Goal: Task Accomplishment & Management: Manage account settings

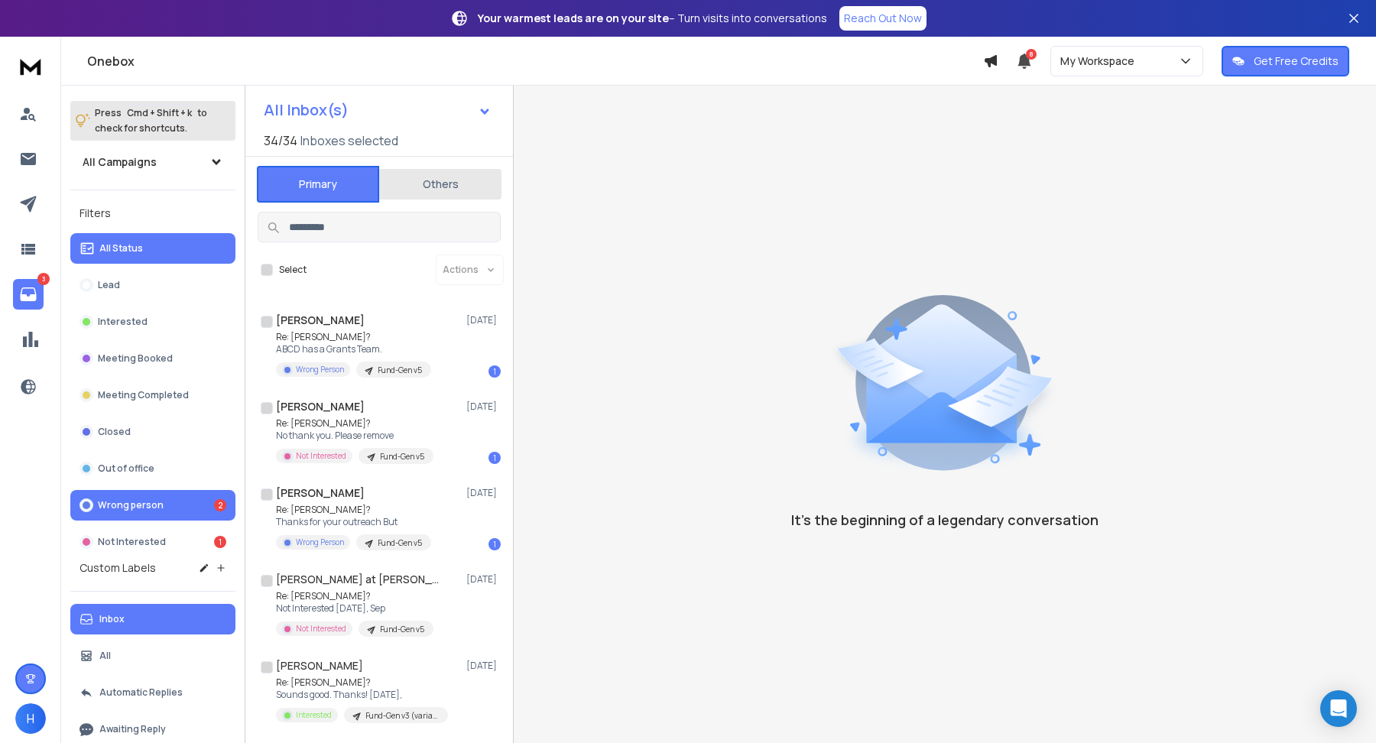
click at [173, 511] on button "Wrong person 2" at bounding box center [152, 505] width 165 height 31
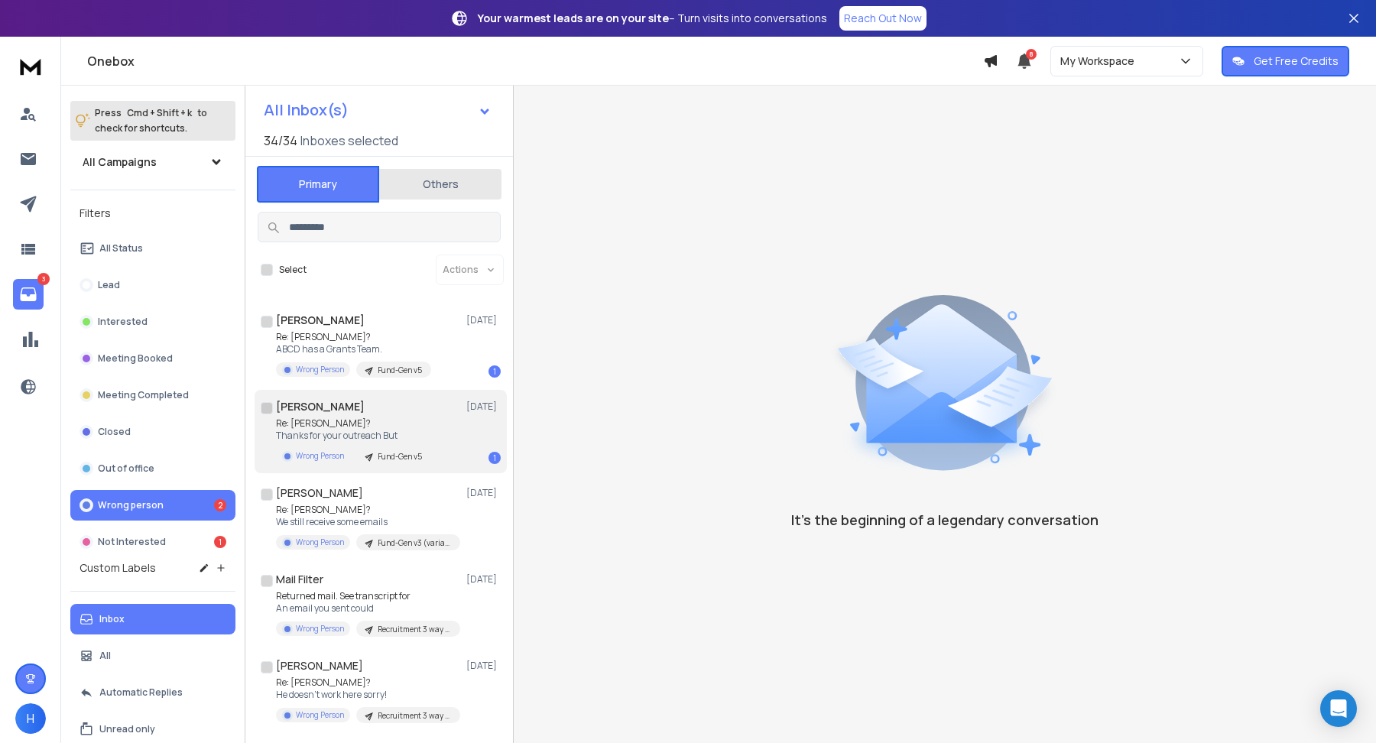
click at [447, 427] on div "Re: [PERSON_NAME]? Thanks for your outreach But Wrong Person Fund-Gen v5 1" at bounding box center [388, 440] width 225 height 47
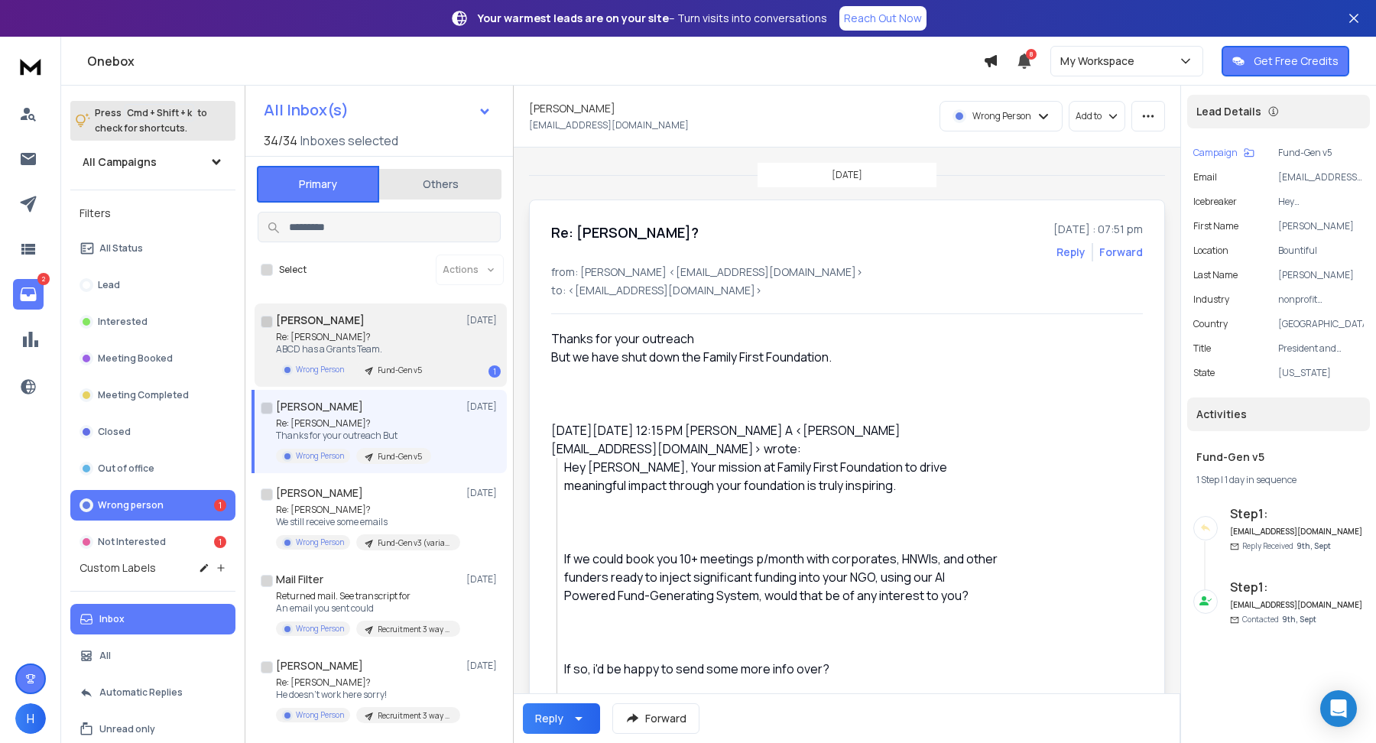
click at [443, 339] on div "Re: [PERSON_NAME]? ABCD has a Grants Team. Wrong Person Fund-Gen v5 1" at bounding box center [388, 354] width 225 height 47
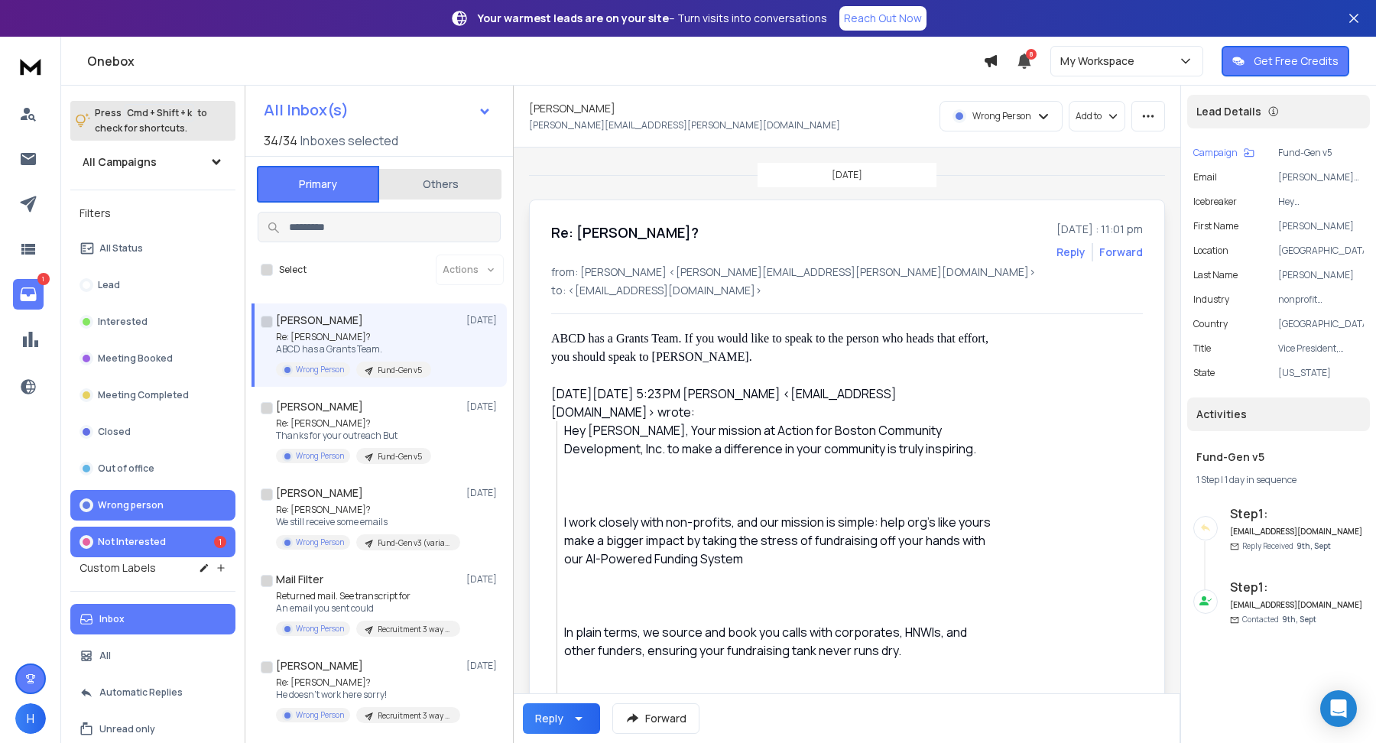
click at [164, 535] on button "Not Interested 1" at bounding box center [152, 542] width 165 height 31
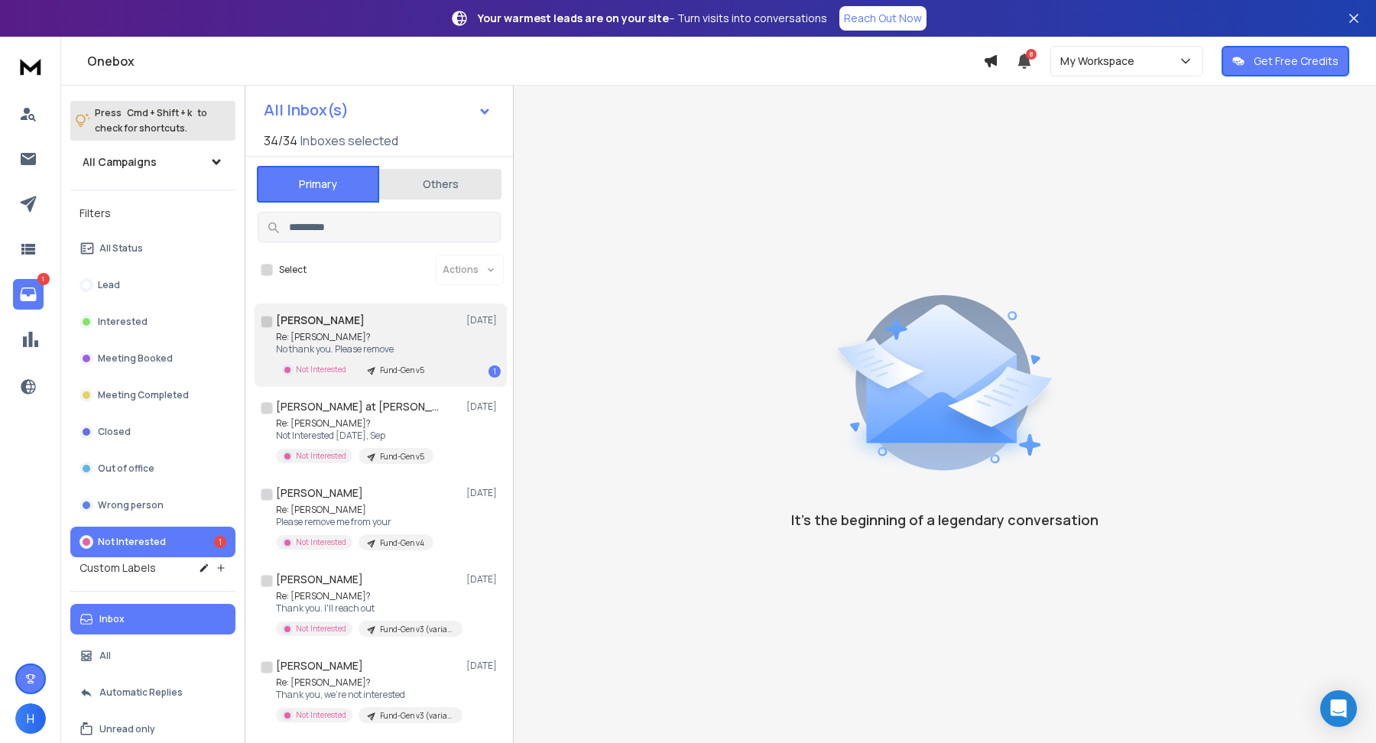
click at [456, 339] on div "Re: [PERSON_NAME]? No thank you. Please remove Not Interested Fund-Gen v5 1" at bounding box center [388, 354] width 225 height 47
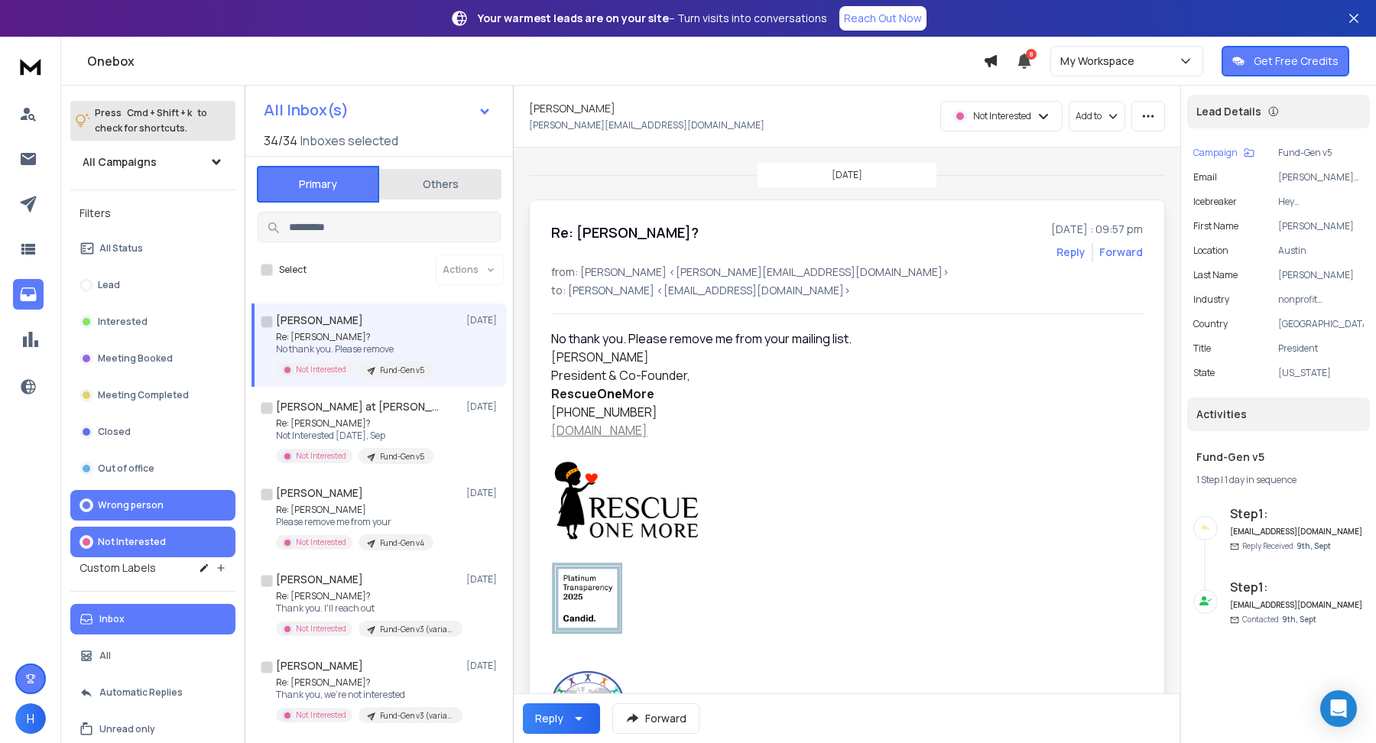
click at [173, 500] on button "Wrong person" at bounding box center [152, 505] width 165 height 31
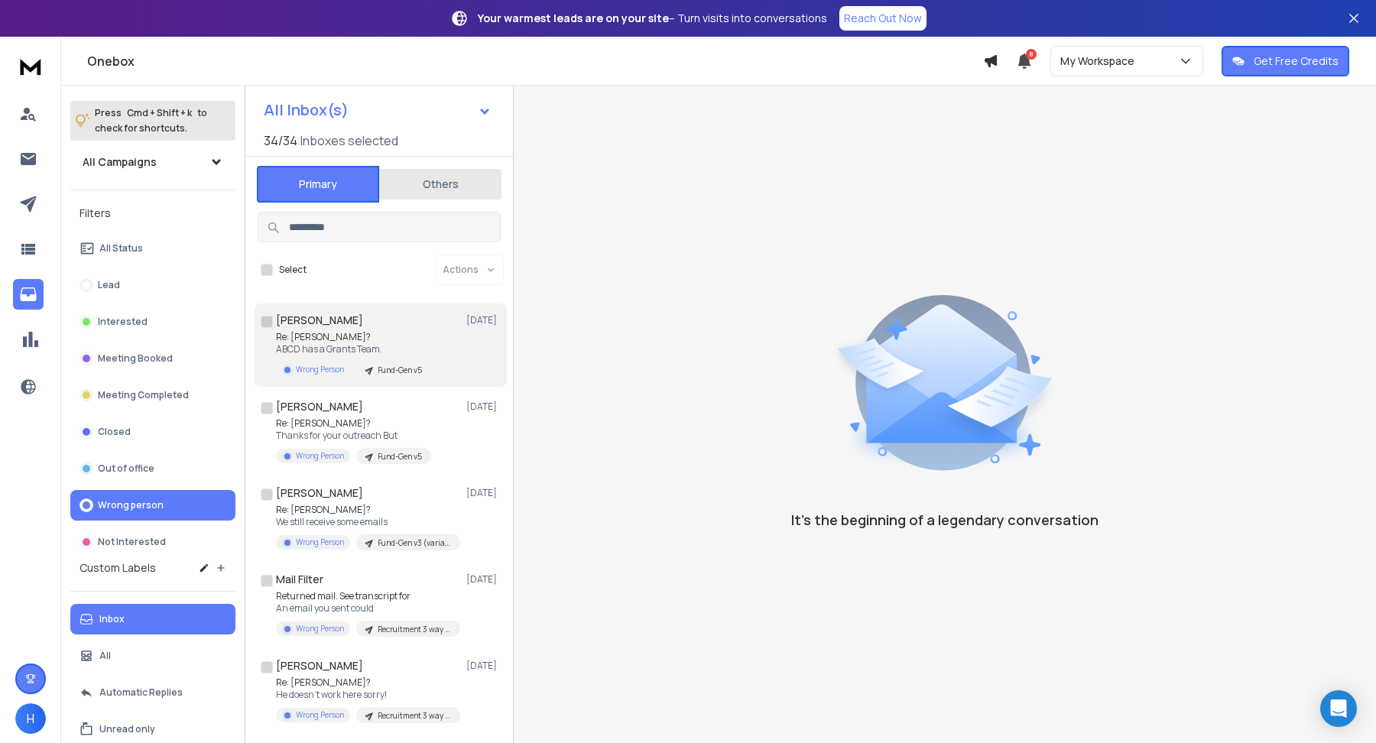
click at [354, 319] on div "[PERSON_NAME] [DATE]" at bounding box center [388, 320] width 225 height 15
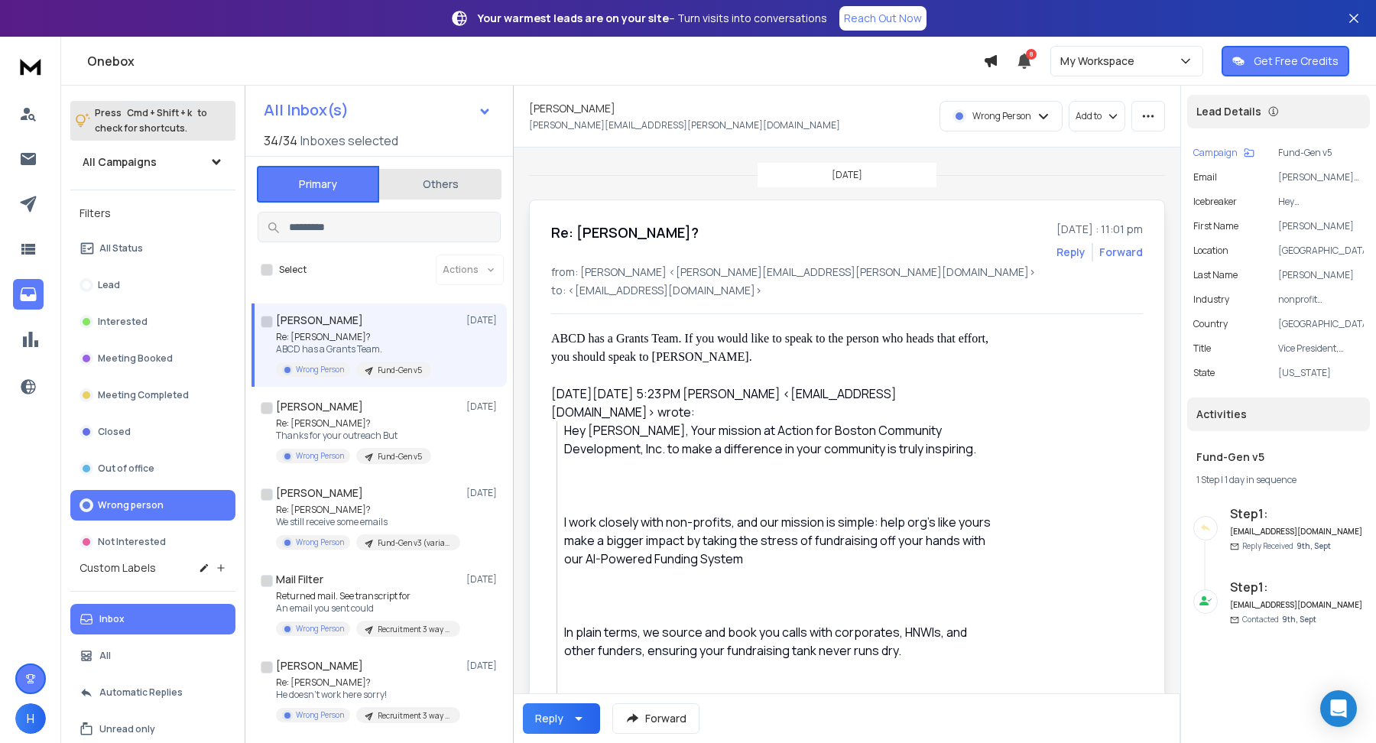
drag, startPoint x: 696, startPoint y: 358, endPoint x: 787, endPoint y: 353, distance: 91.1
click at [788, 353] on div "ABCD has a Grants Team. If you would like to speak to the person who heads that…" at bounding box center [774, 347] width 446 height 37
copy div "[PERSON_NAME]."
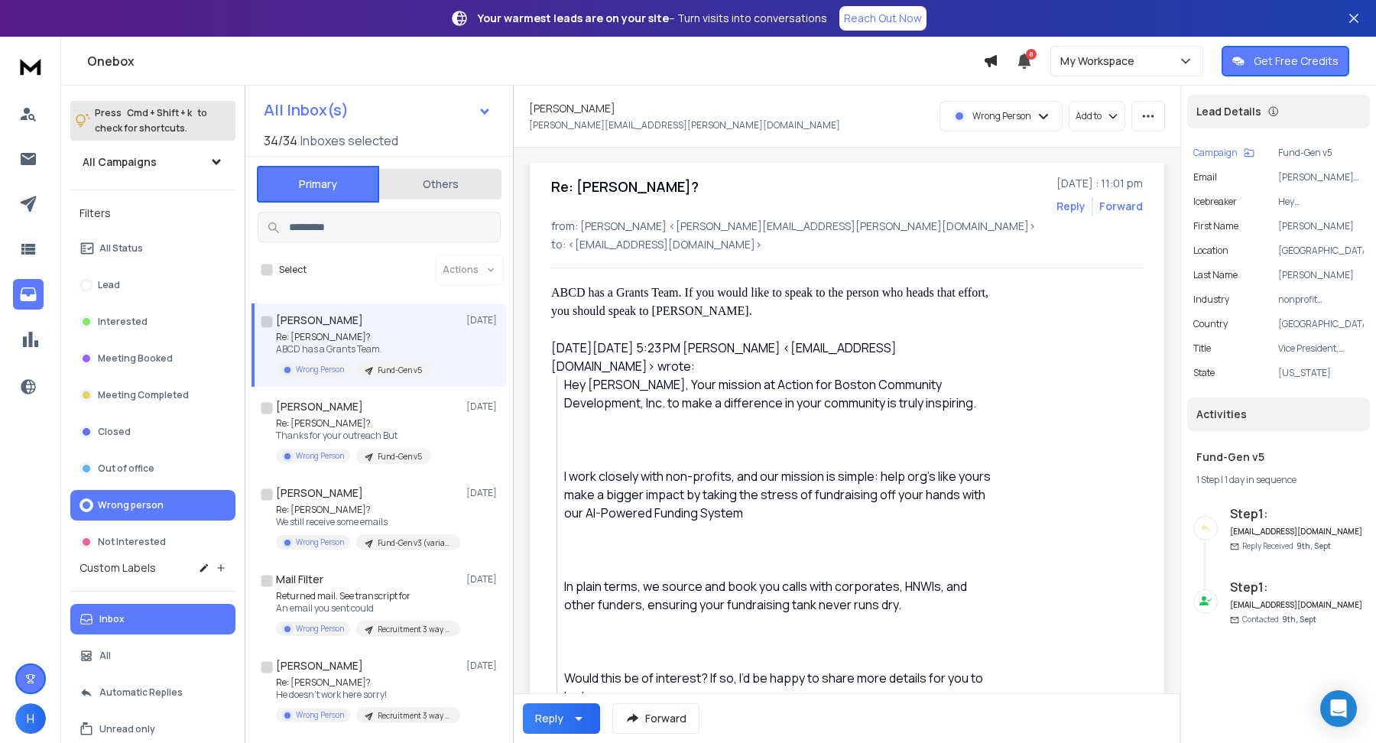
click at [1111, 203] on div "Forward" at bounding box center [1121, 206] width 44 height 15
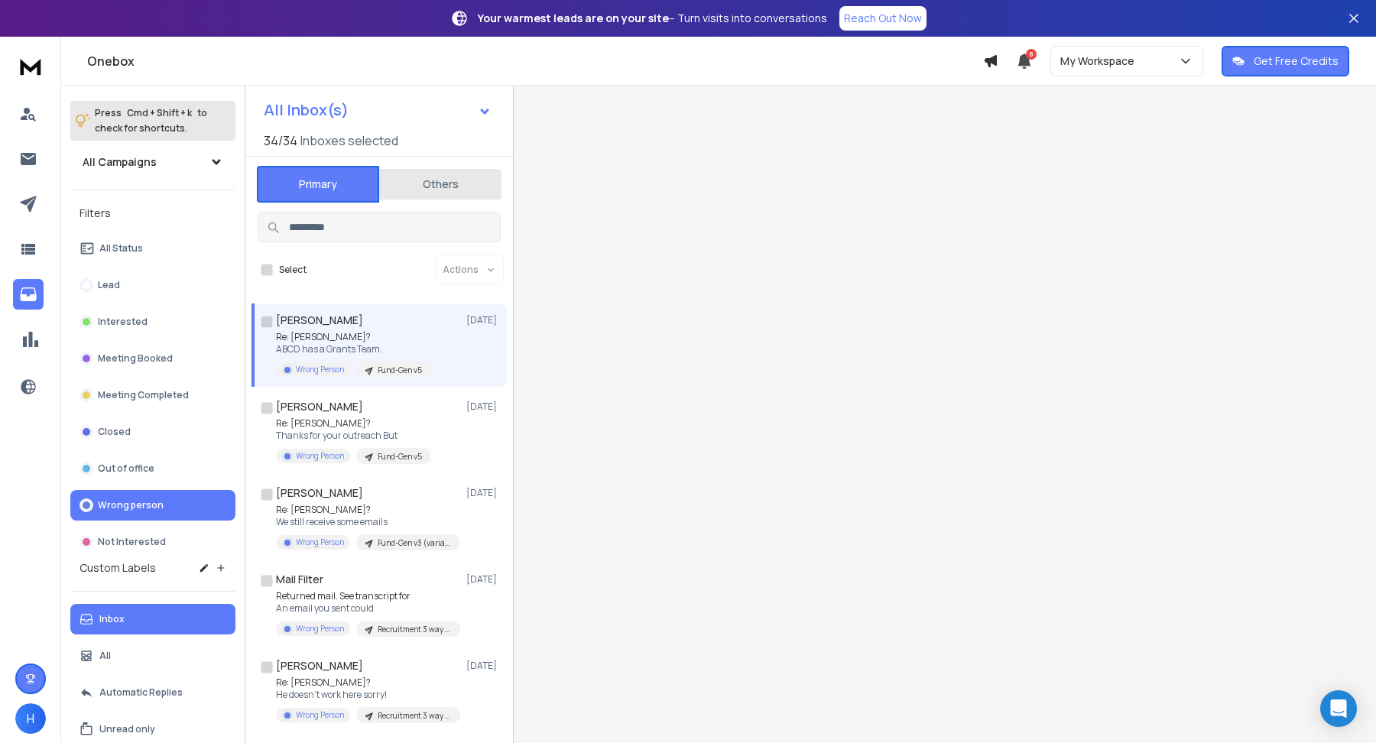
scroll to position [0, 0]
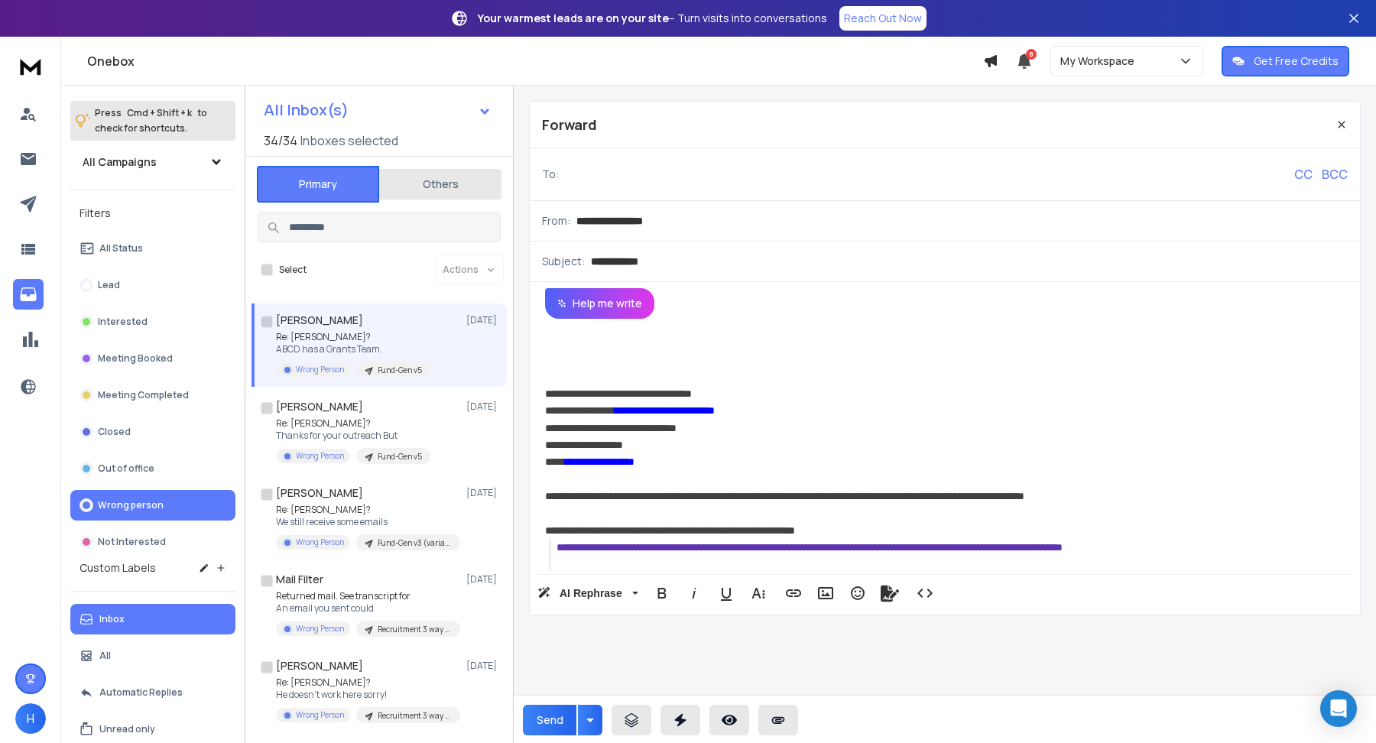
click at [835, 175] on div at bounding box center [926, 175] width 723 height 28
click at [655, 195] on div "To: CC BCC" at bounding box center [945, 174] width 830 height 52
click at [609, 167] on input at bounding box center [618, 175] width 107 height 28
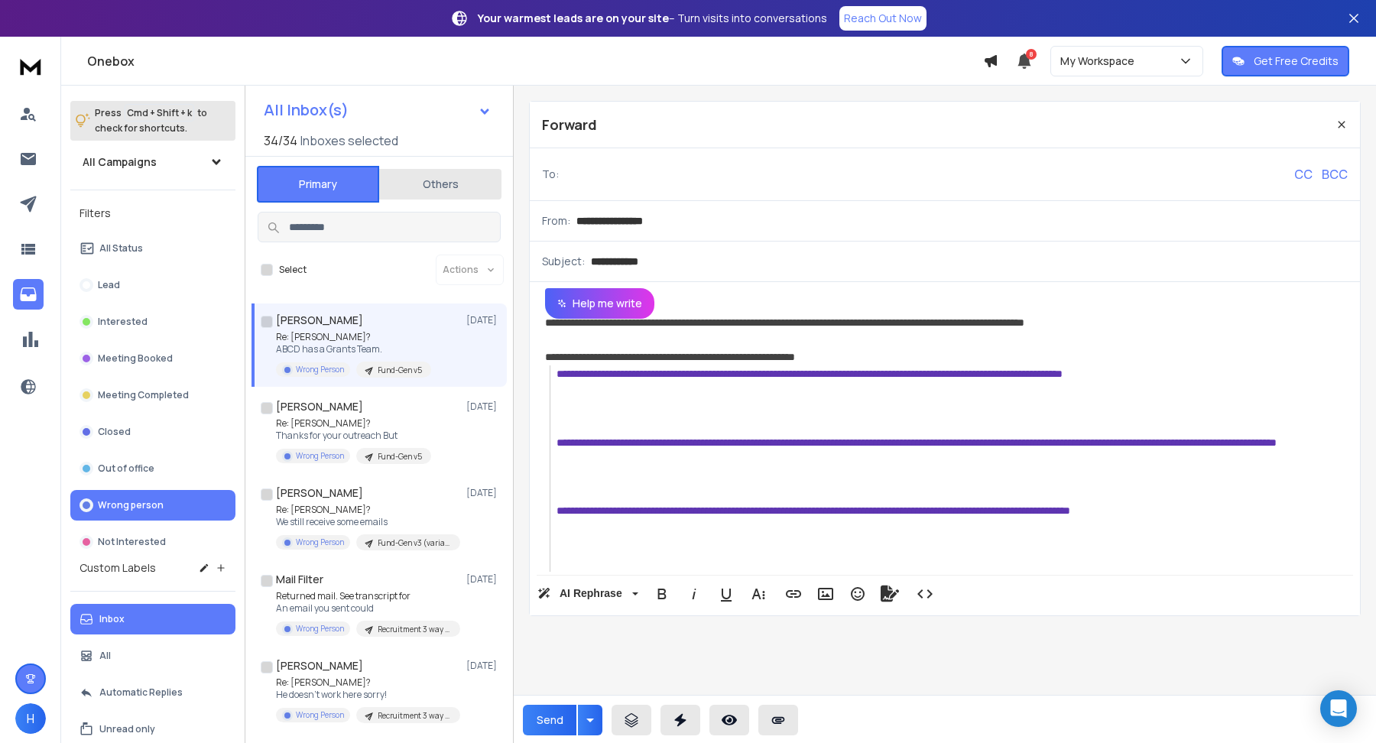
scroll to position [225, 0]
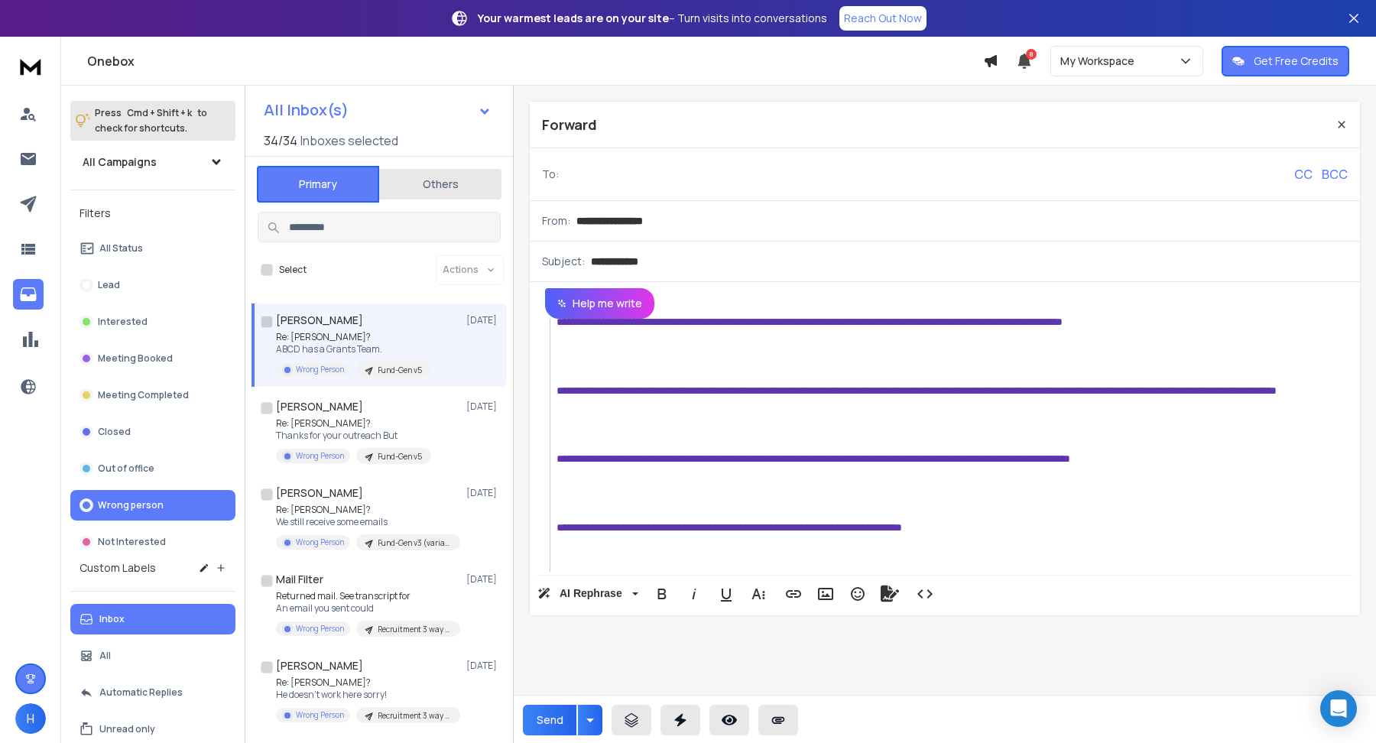
paste input "**********"
click at [609, 173] on input "**********" at bounding box center [618, 175] width 107 height 28
click at [671, 180] on input "**********" at bounding box center [618, 175] width 107 height 28
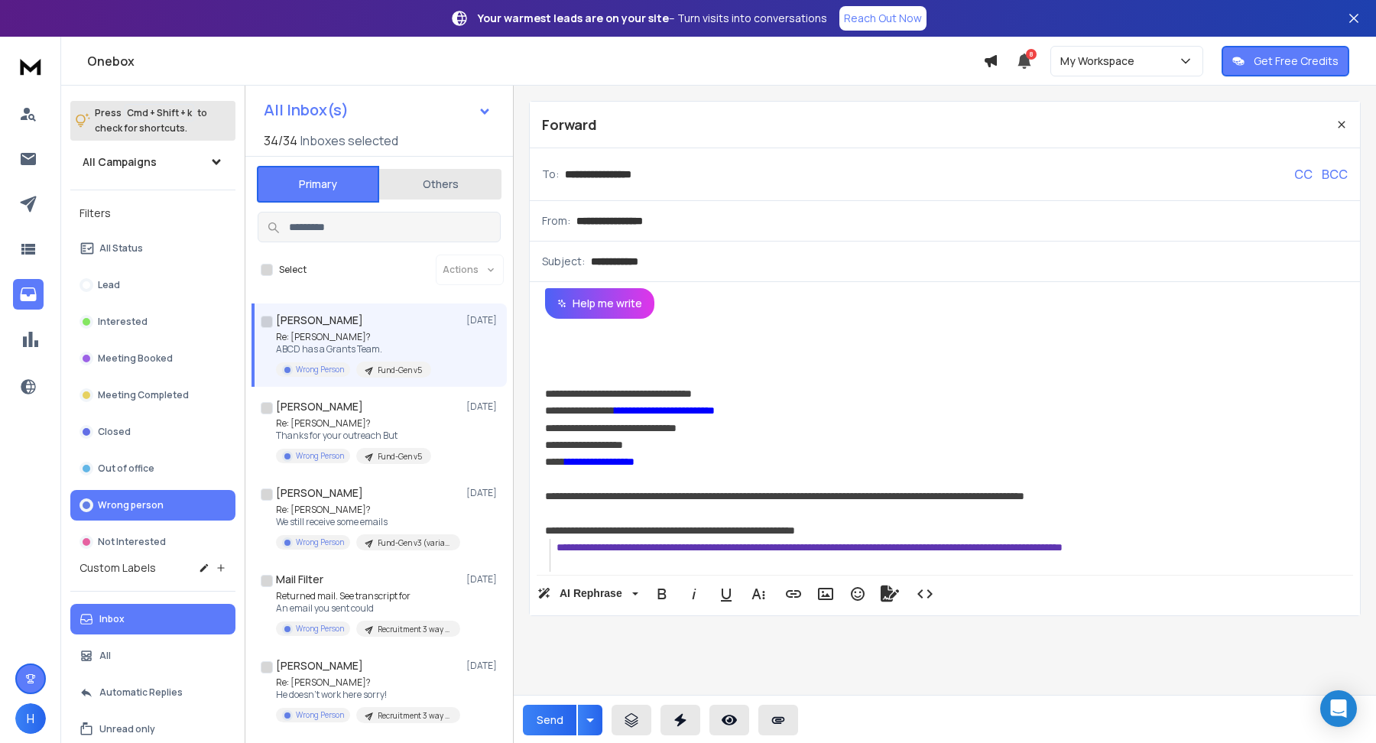
type input "**********"
drag, startPoint x: 704, startPoint y: 414, endPoint x: 778, endPoint y: 407, distance: 74.5
click at [715, 407] on link "**********" at bounding box center [665, 410] width 100 height 11
copy link "**********"
click at [667, 178] on div "[PERSON_NAME].[PERSON_NAME]@" at bounding box center [679, 175] width 229 height 28
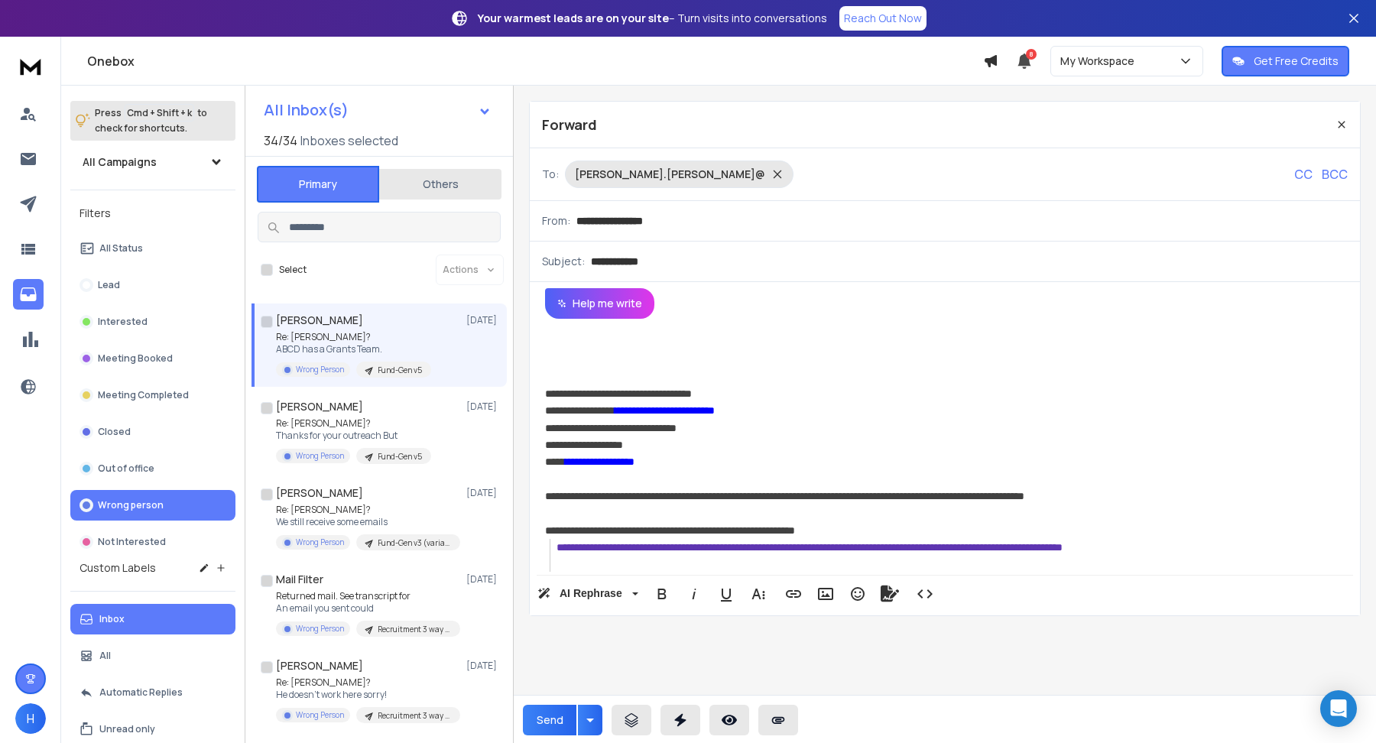
click at [774, 176] on icon at bounding box center [778, 174] width 8 height 8
click at [667, 175] on input at bounding box center [618, 175] width 107 height 28
click at [667, 172] on input at bounding box center [618, 175] width 107 height 28
paste input "**********"
click at [566, 177] on input "**********" at bounding box center [618, 175] width 107 height 28
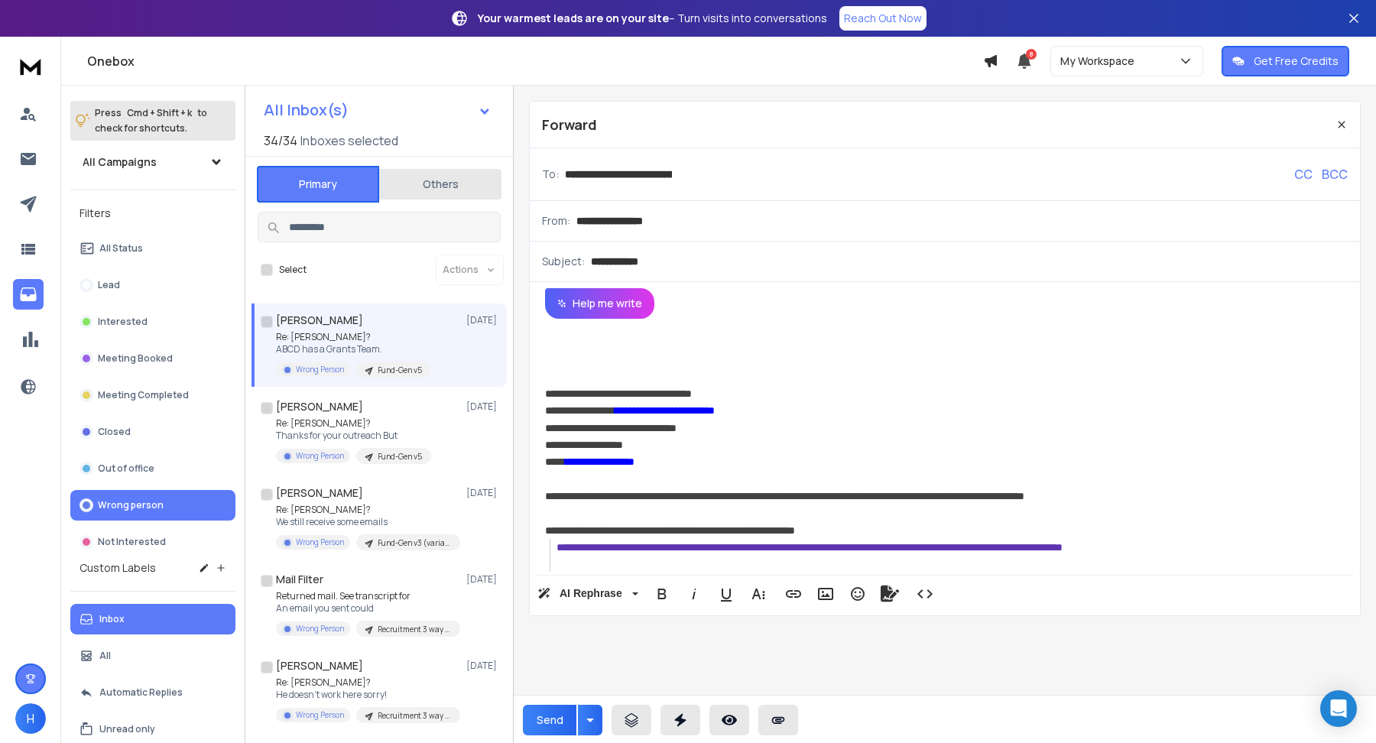
click at [615, 177] on input "**********" at bounding box center [618, 175] width 107 height 28
drag, startPoint x: 581, startPoint y: 174, endPoint x: 774, endPoint y: 180, distance: 192.7
click at [774, 180] on div "**********" at bounding box center [926, 175] width 723 height 28
click at [604, 173] on input "**********" at bounding box center [626, 175] width 122 height 28
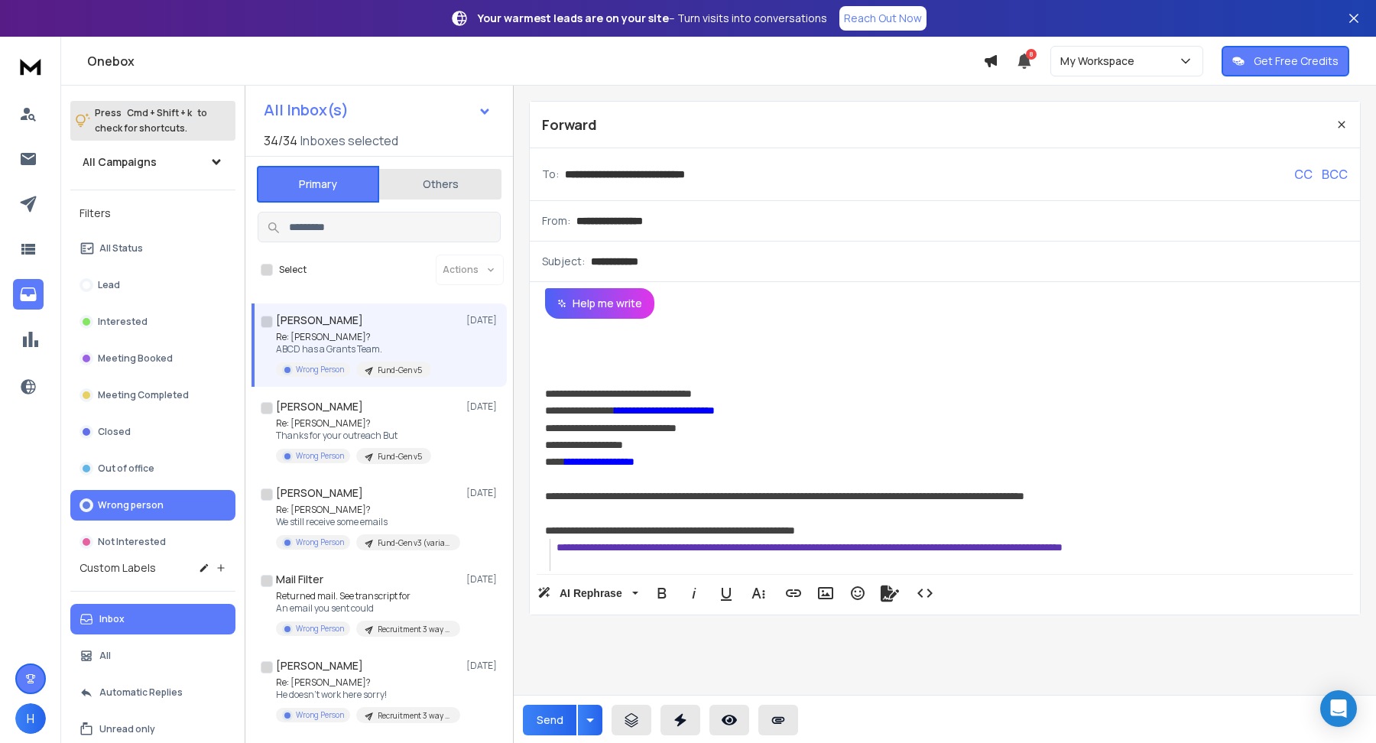
scroll to position [0, 0]
drag, startPoint x: 602, startPoint y: 172, endPoint x: 543, endPoint y: 176, distance: 58.2
click at [543, 176] on div "**********" at bounding box center [915, 175] width 746 height 28
type input "**********"
click at [541, 712] on button "Send" at bounding box center [550, 720] width 54 height 31
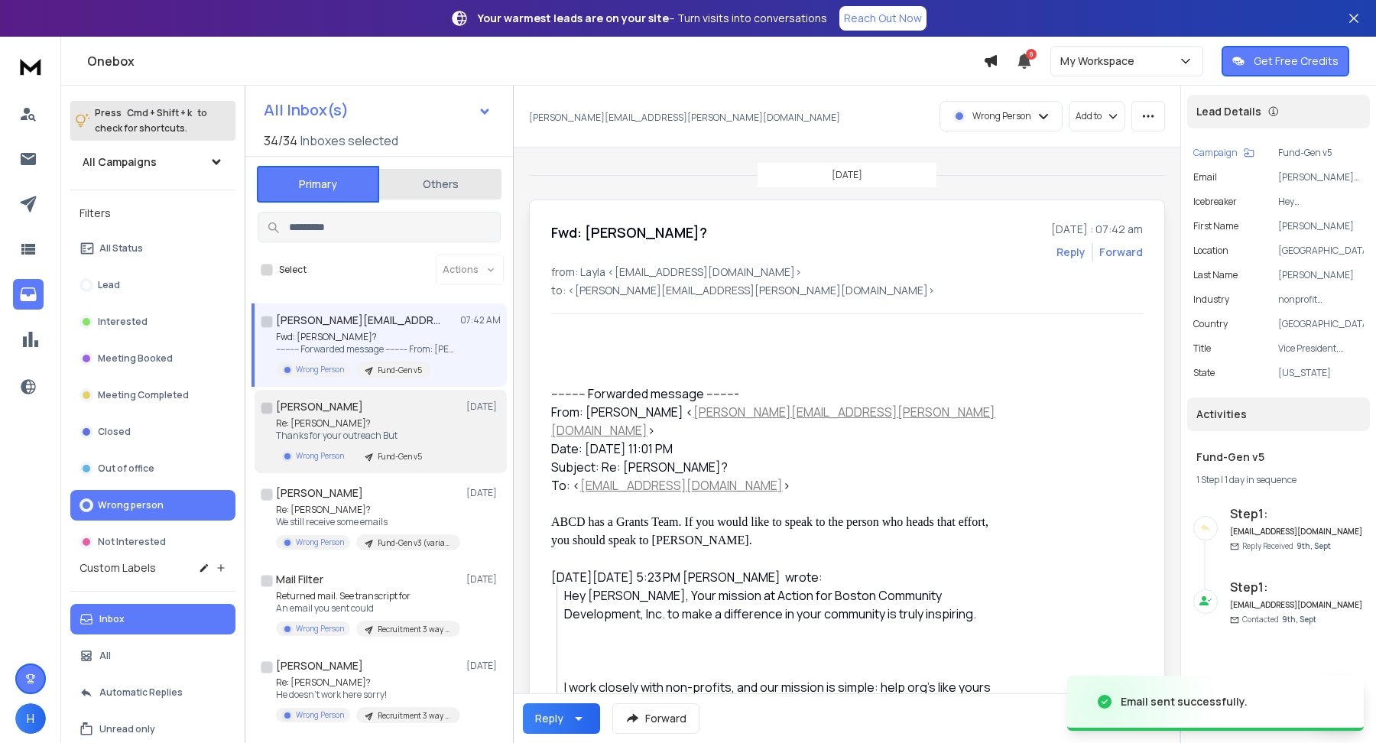
click at [455, 435] on div "Re: [PERSON_NAME]? Thanks for your outreach But Wrong Person Fund-Gen v5" at bounding box center [388, 440] width 225 height 47
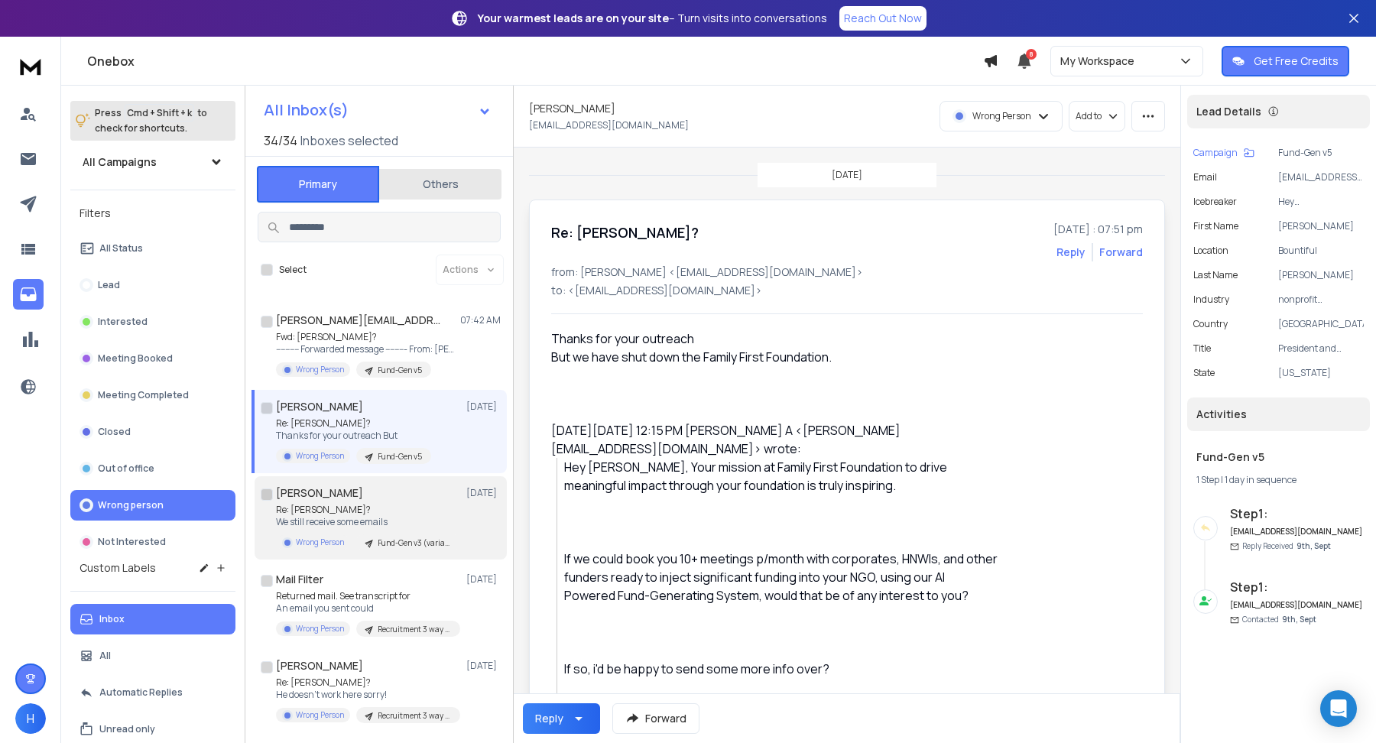
click at [451, 511] on p "Re: [PERSON_NAME]?" at bounding box center [367, 510] width 183 height 12
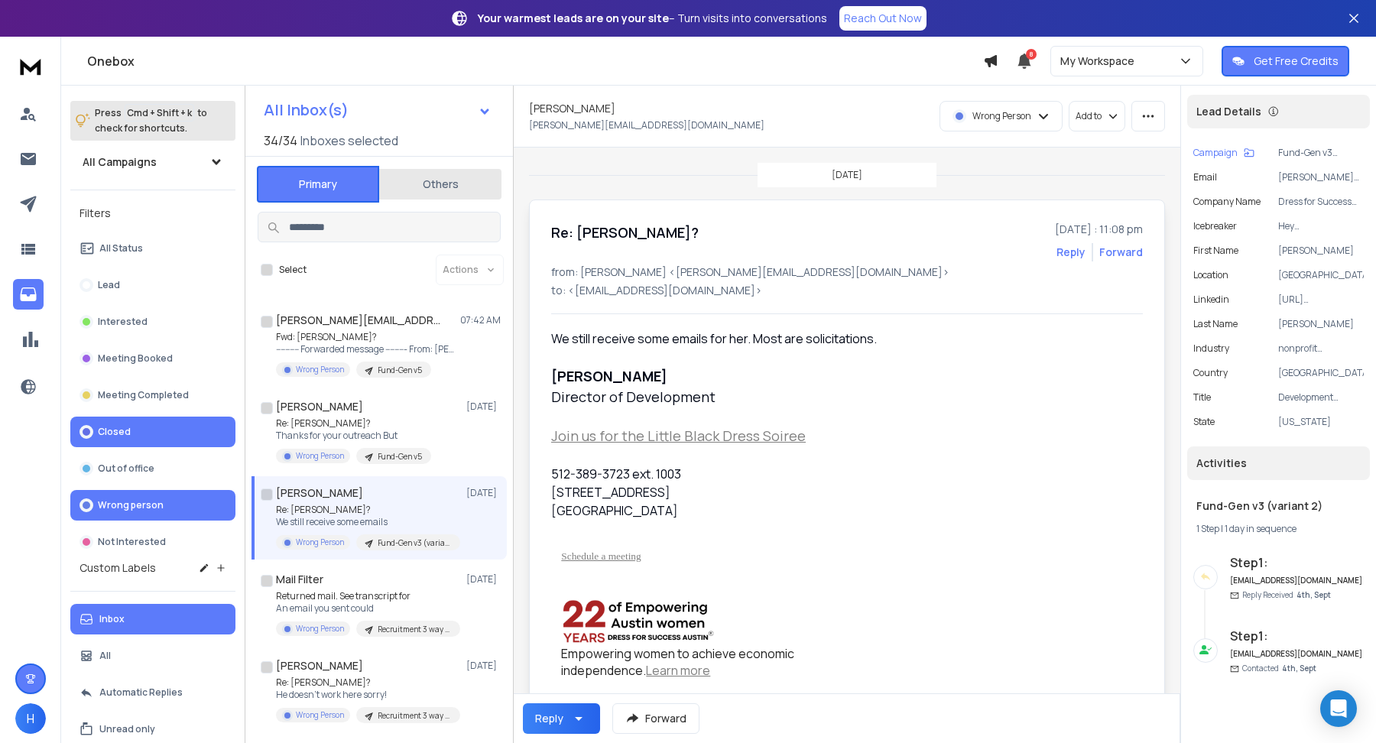
click at [169, 431] on button "Closed" at bounding box center [152, 432] width 165 height 31
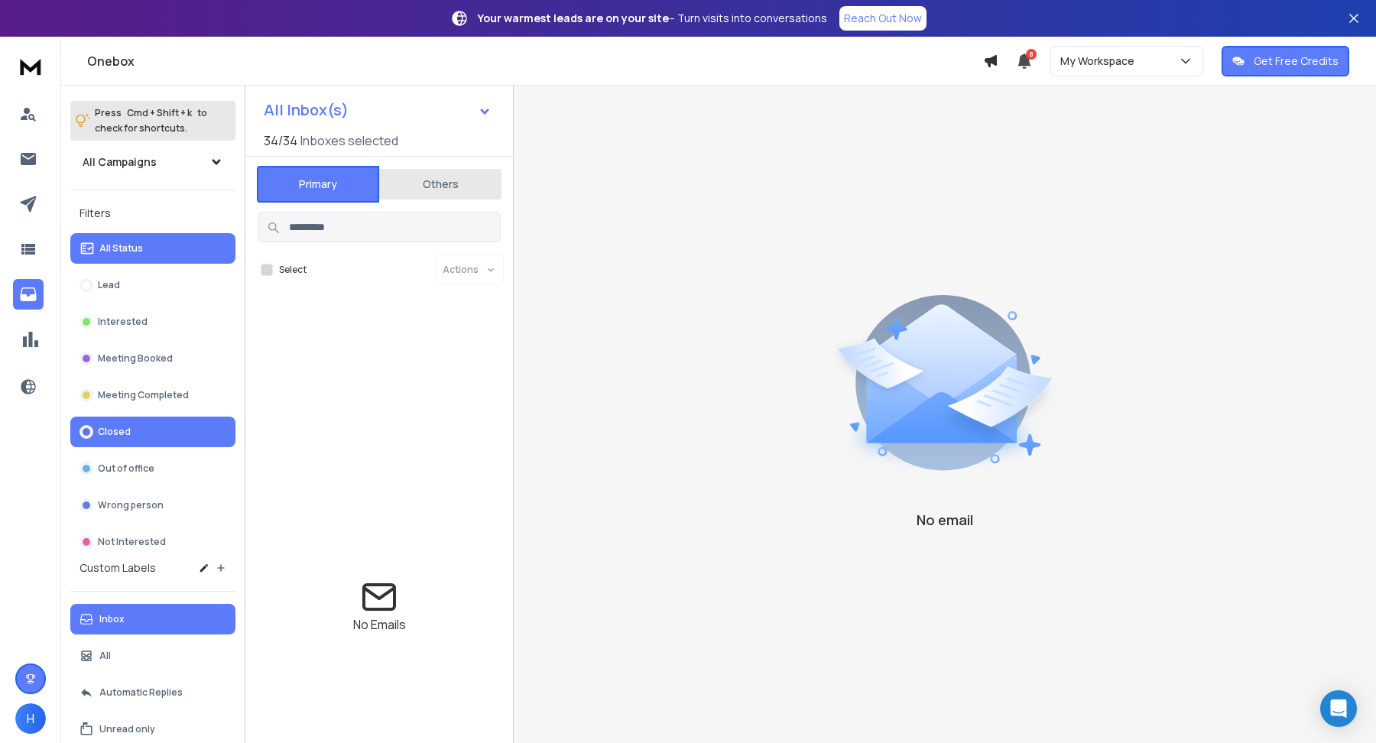
click at [135, 257] on button "All Status" at bounding box center [152, 248] width 165 height 31
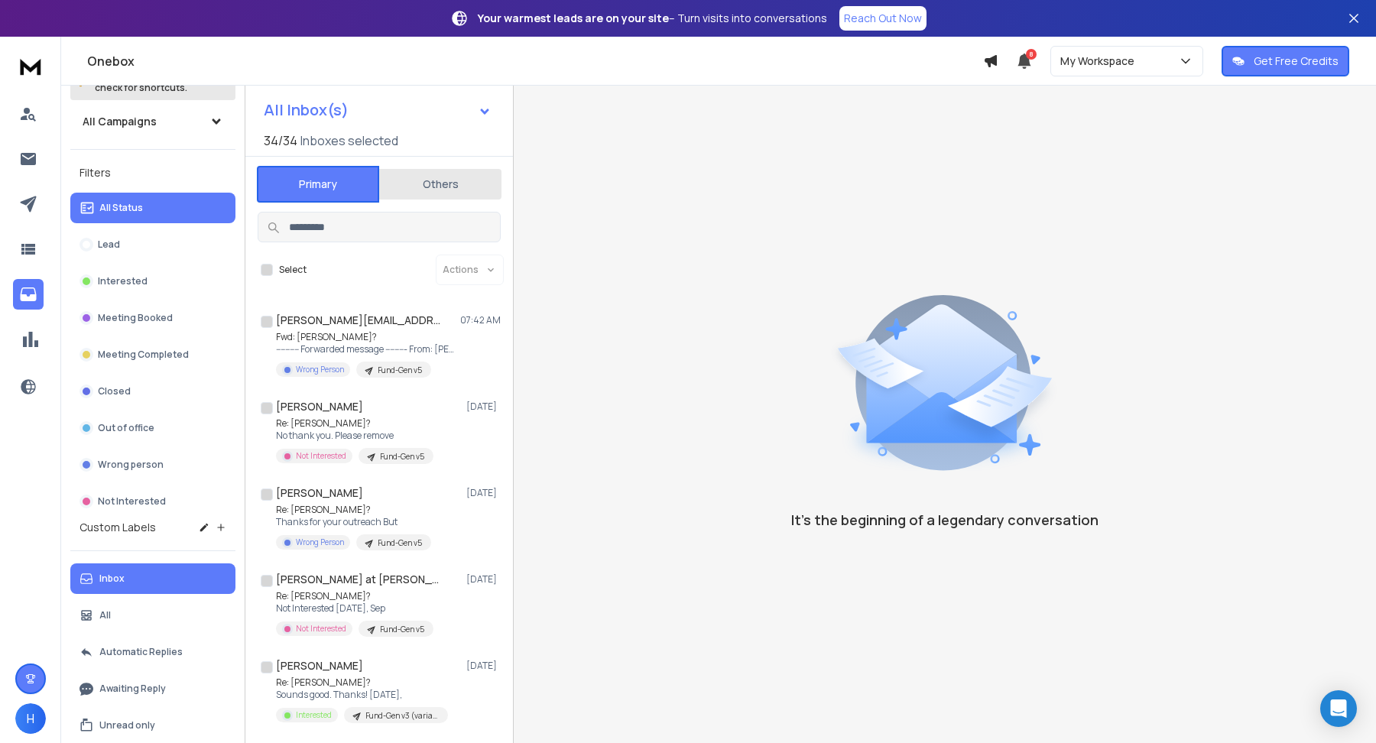
scroll to position [54, 0]
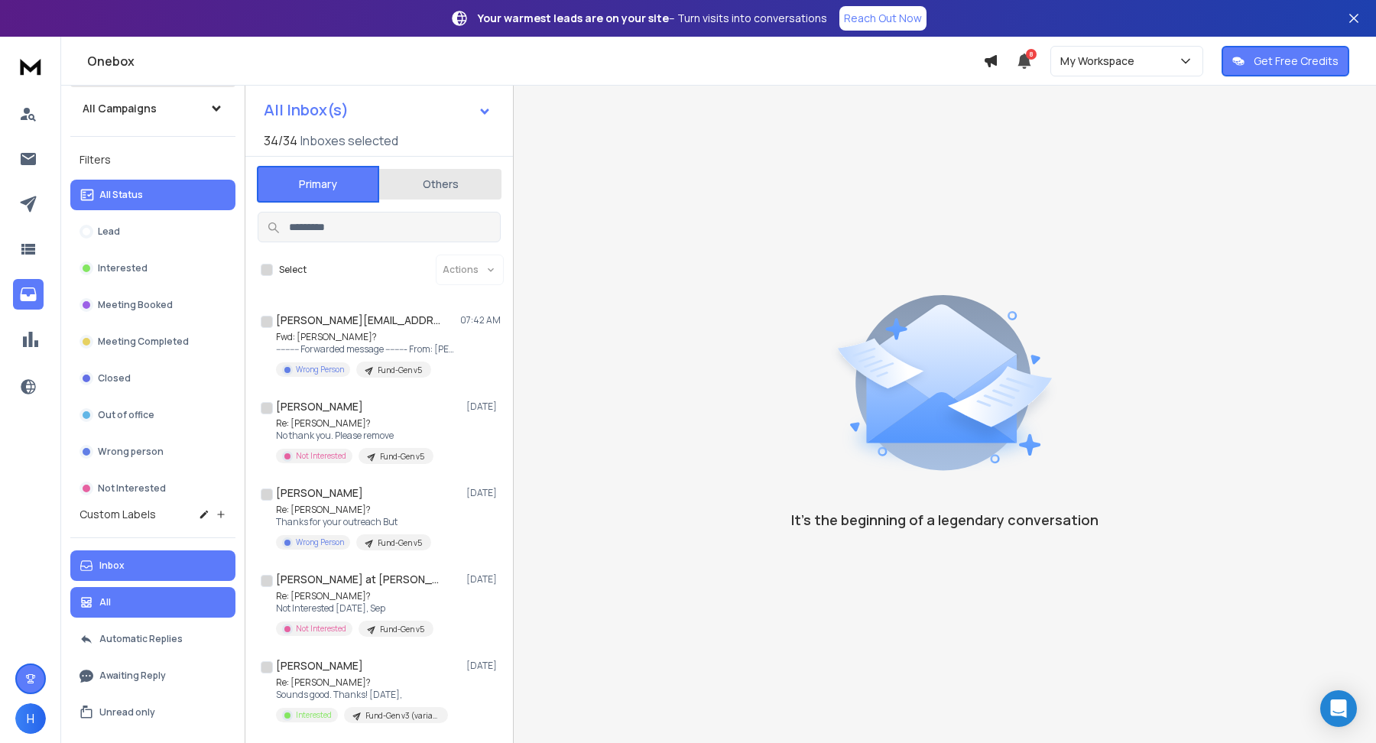
click at [163, 612] on button "All" at bounding box center [152, 602] width 165 height 31
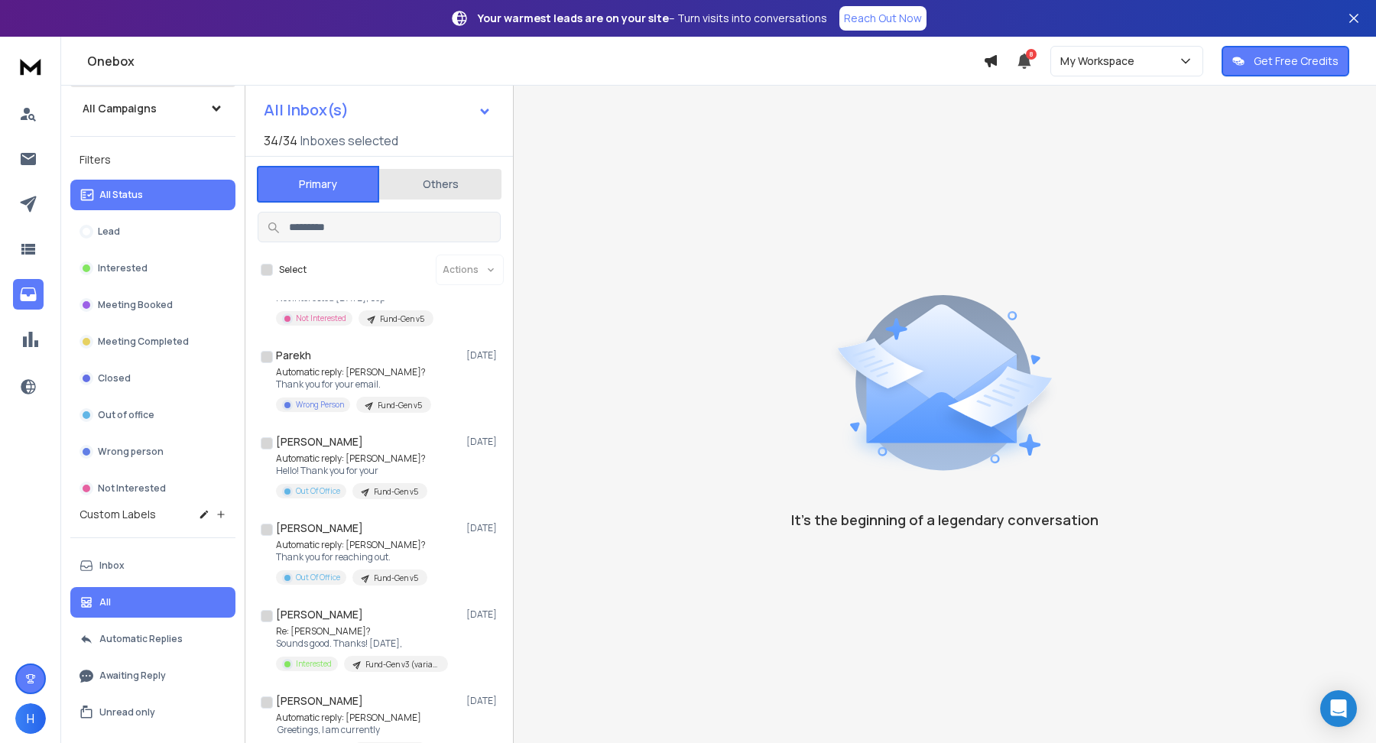
scroll to position [796, 0]
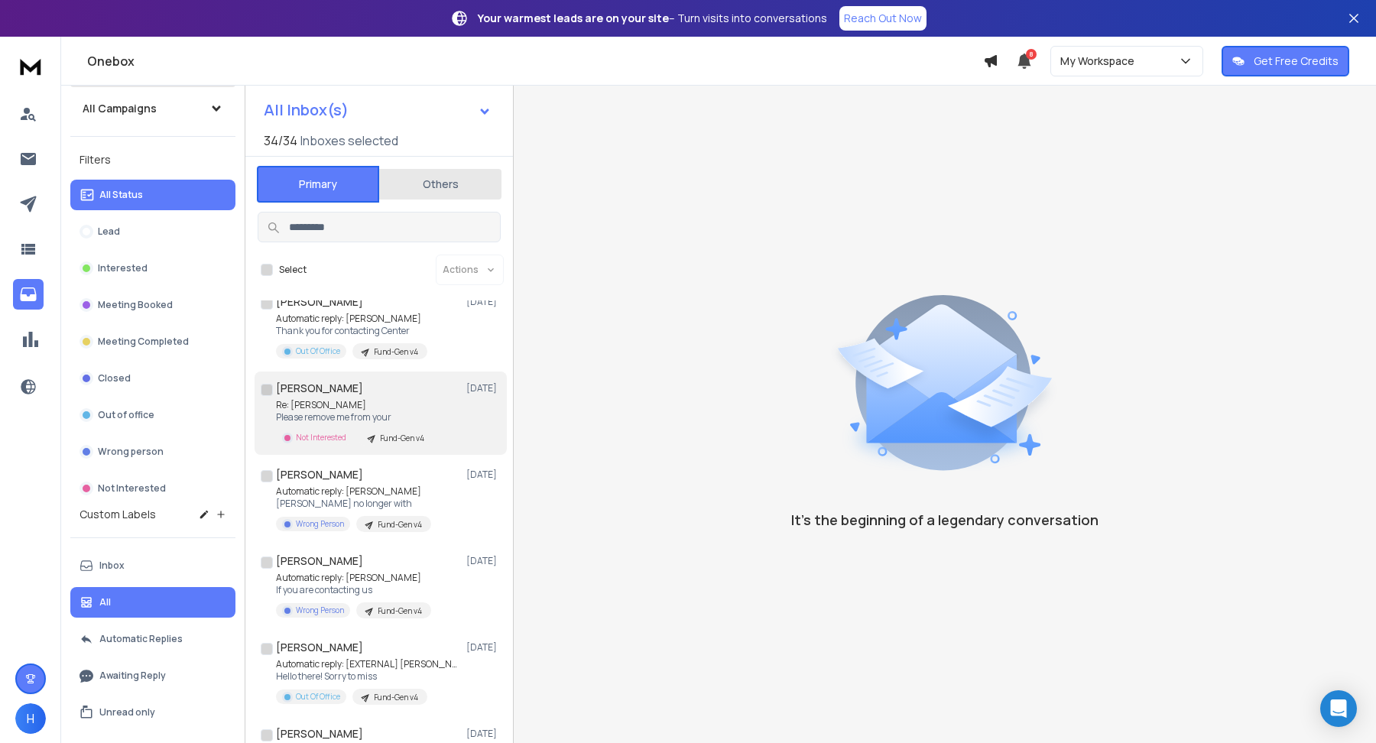
click at [433, 399] on div "Re: [PERSON_NAME] Please remove me from your Not Interested Fund-Gen v4" at bounding box center [388, 422] width 225 height 47
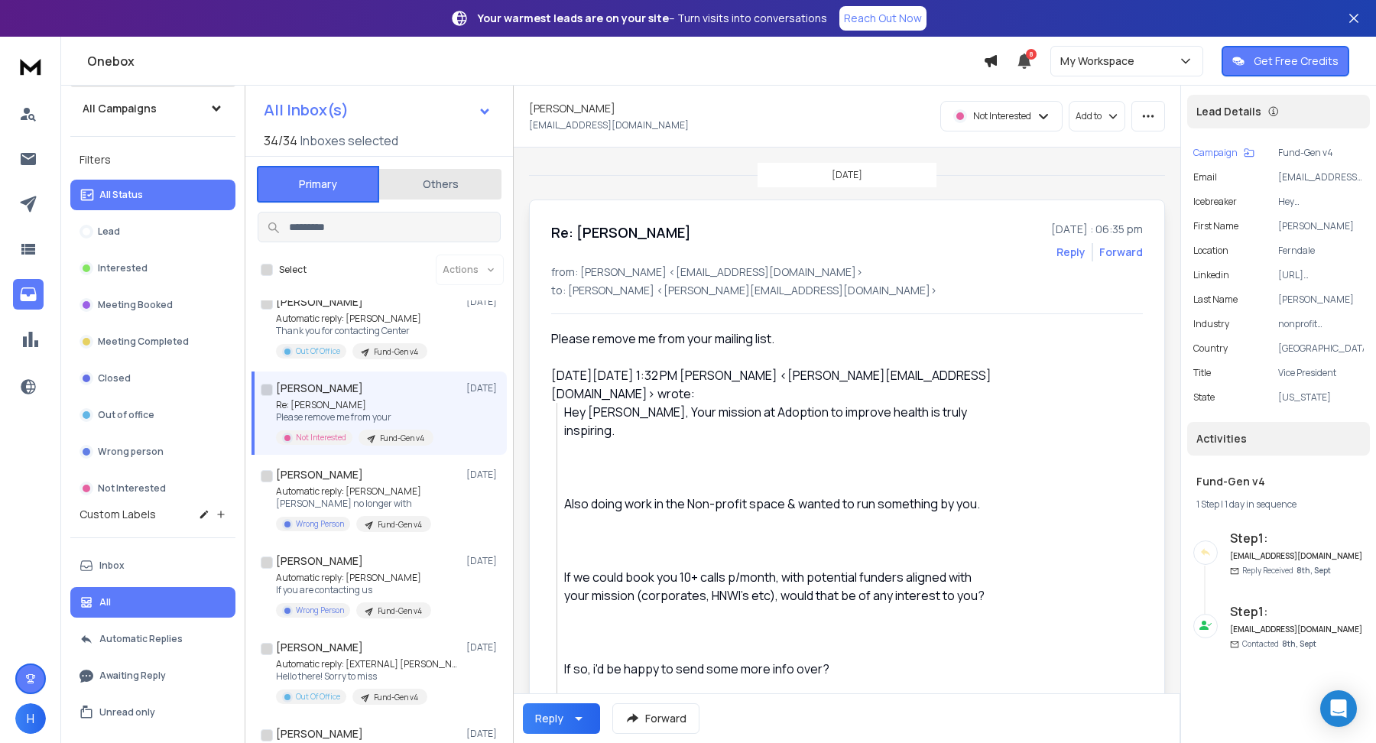
click at [1034, 58] on span "8" at bounding box center [1031, 54] width 11 height 11
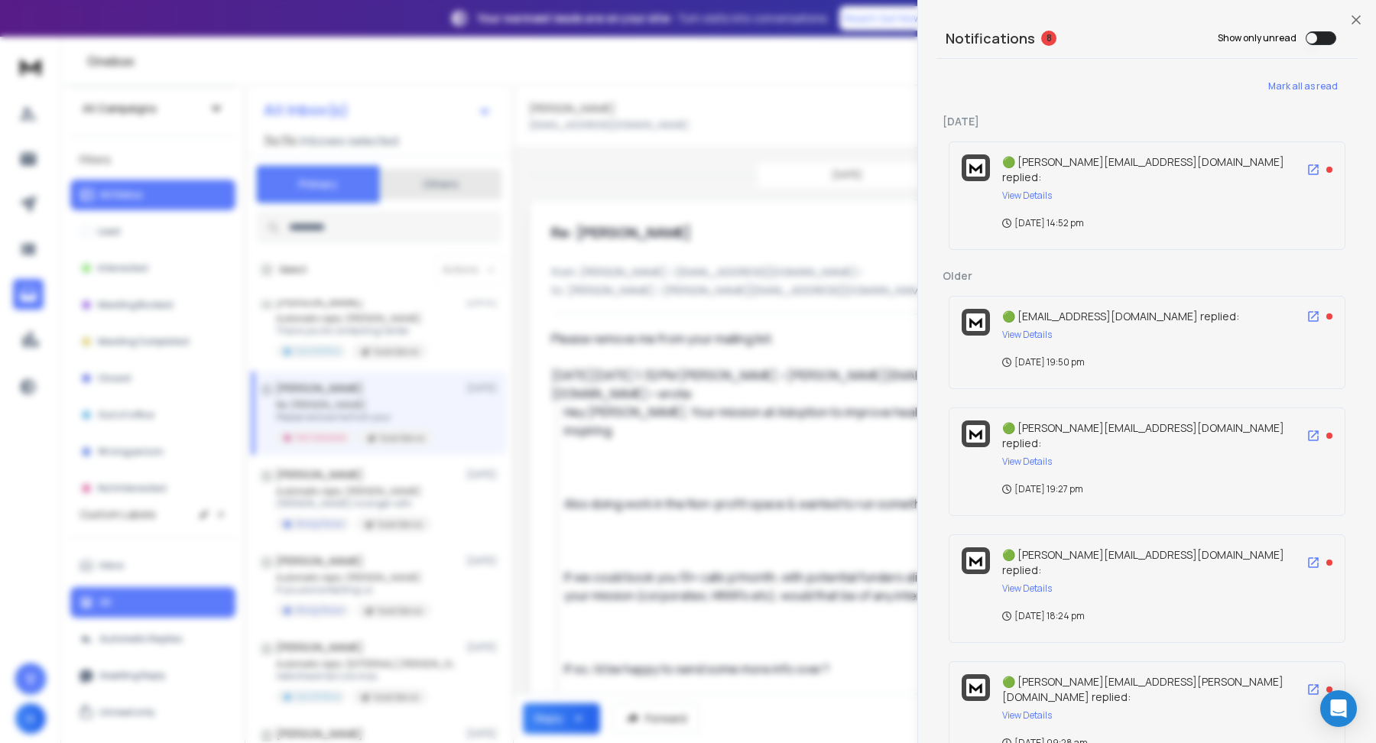
click at [1342, 26] on div "Notifications 8 Show only unread" at bounding box center [1146, 38] width 421 height 40
click at [1352, 23] on icon "button" at bounding box center [1356, 20] width 8 height 8
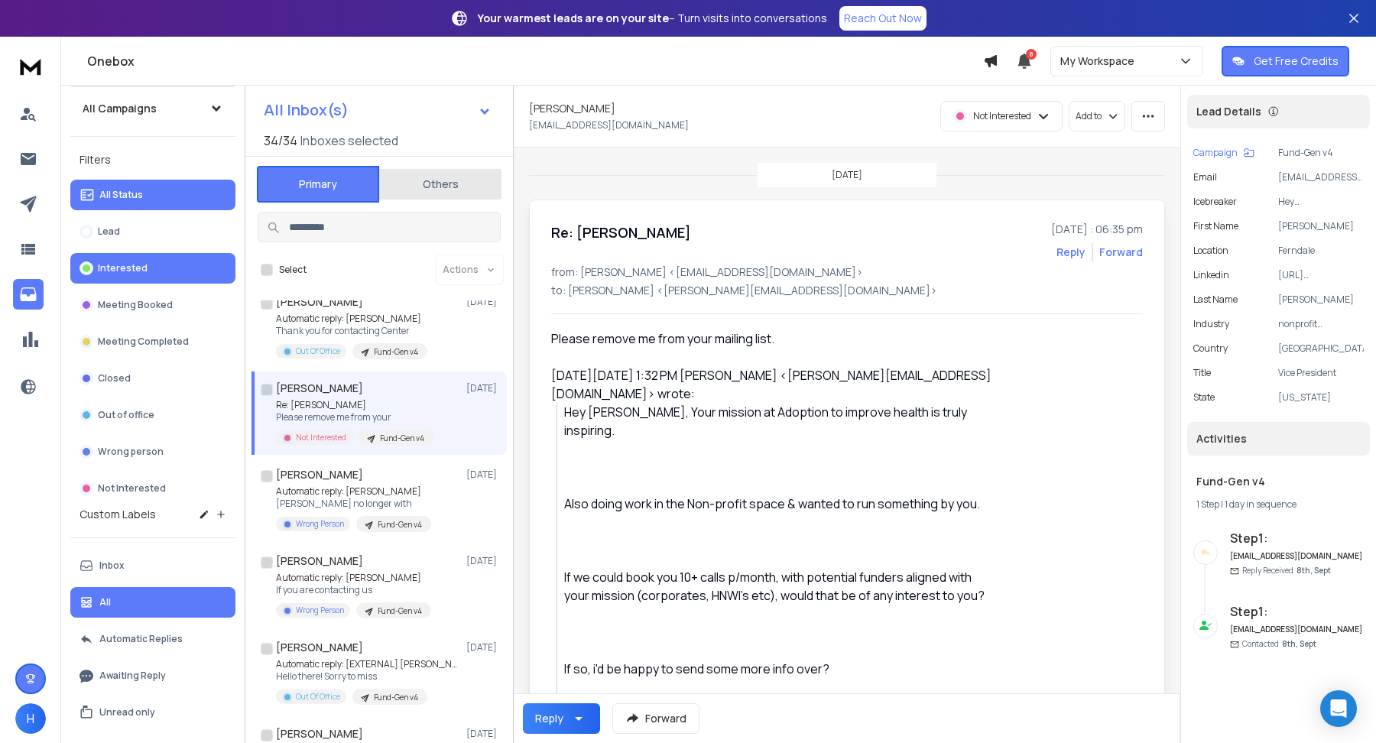
click at [172, 261] on button "Interested" at bounding box center [152, 268] width 165 height 31
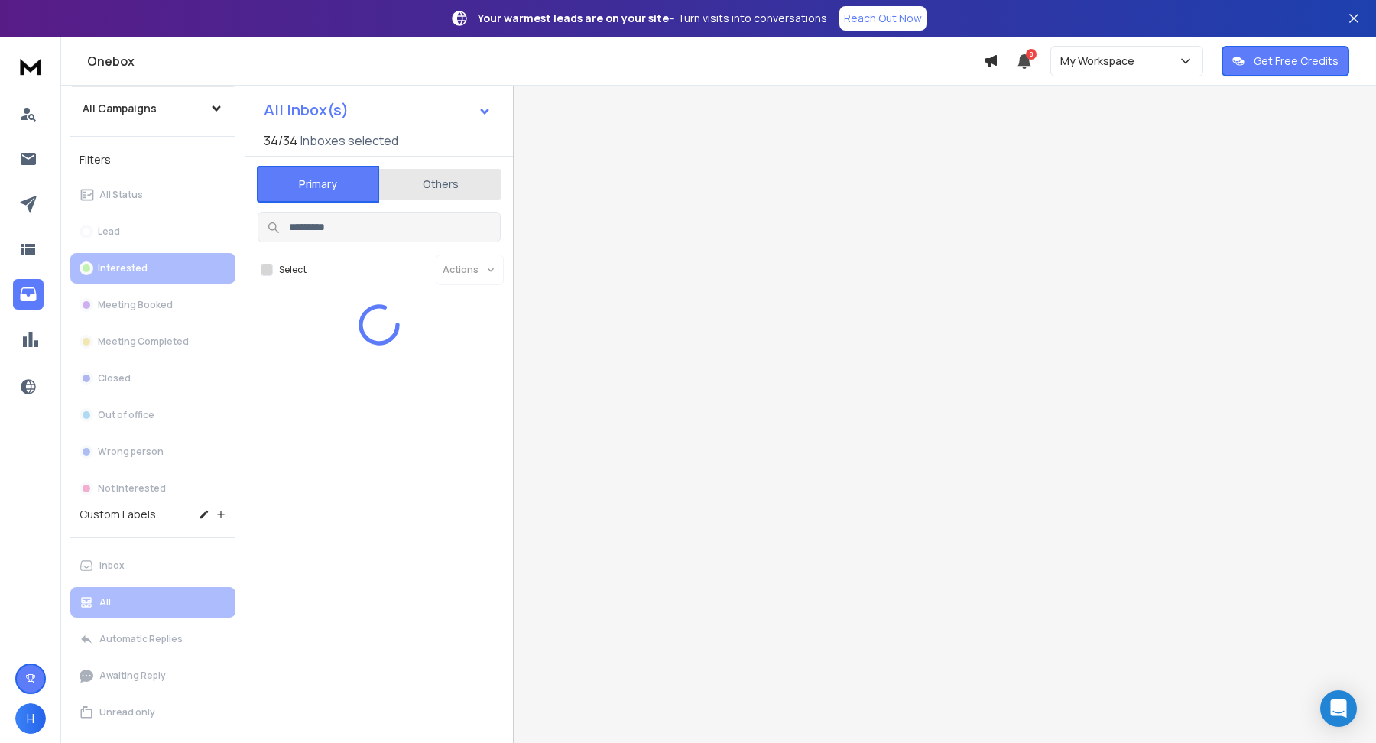
scroll to position [0, 0]
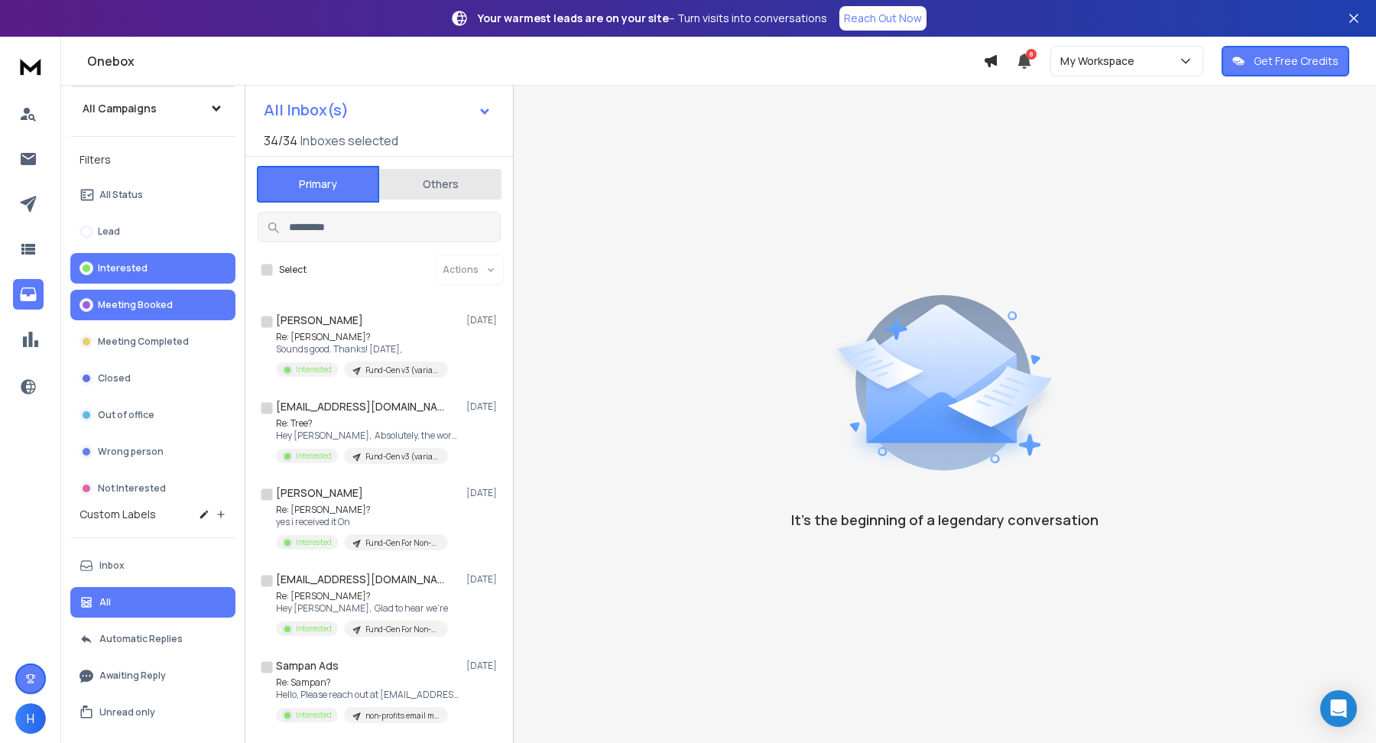
click at [192, 315] on button "Meeting Booked" at bounding box center [152, 305] width 165 height 31
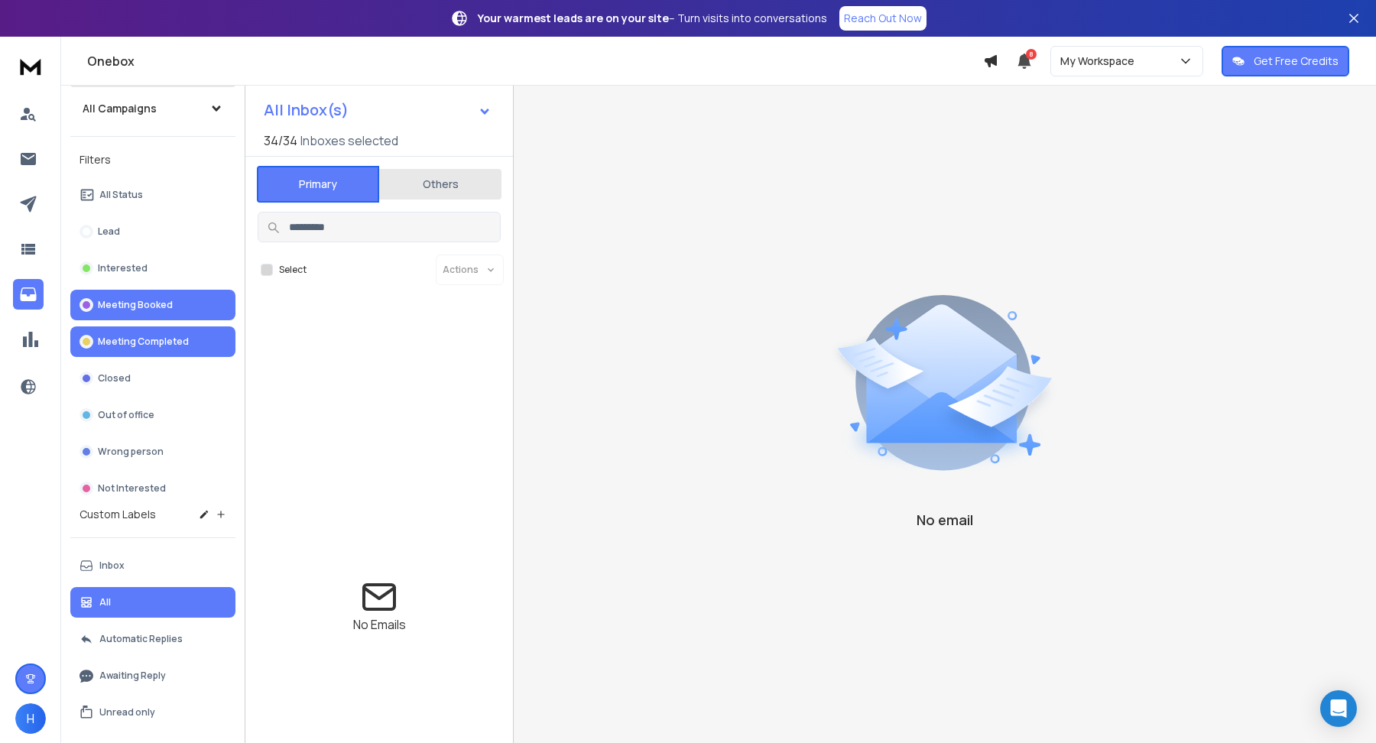
click at [194, 339] on button "Meeting Completed" at bounding box center [152, 341] width 165 height 31
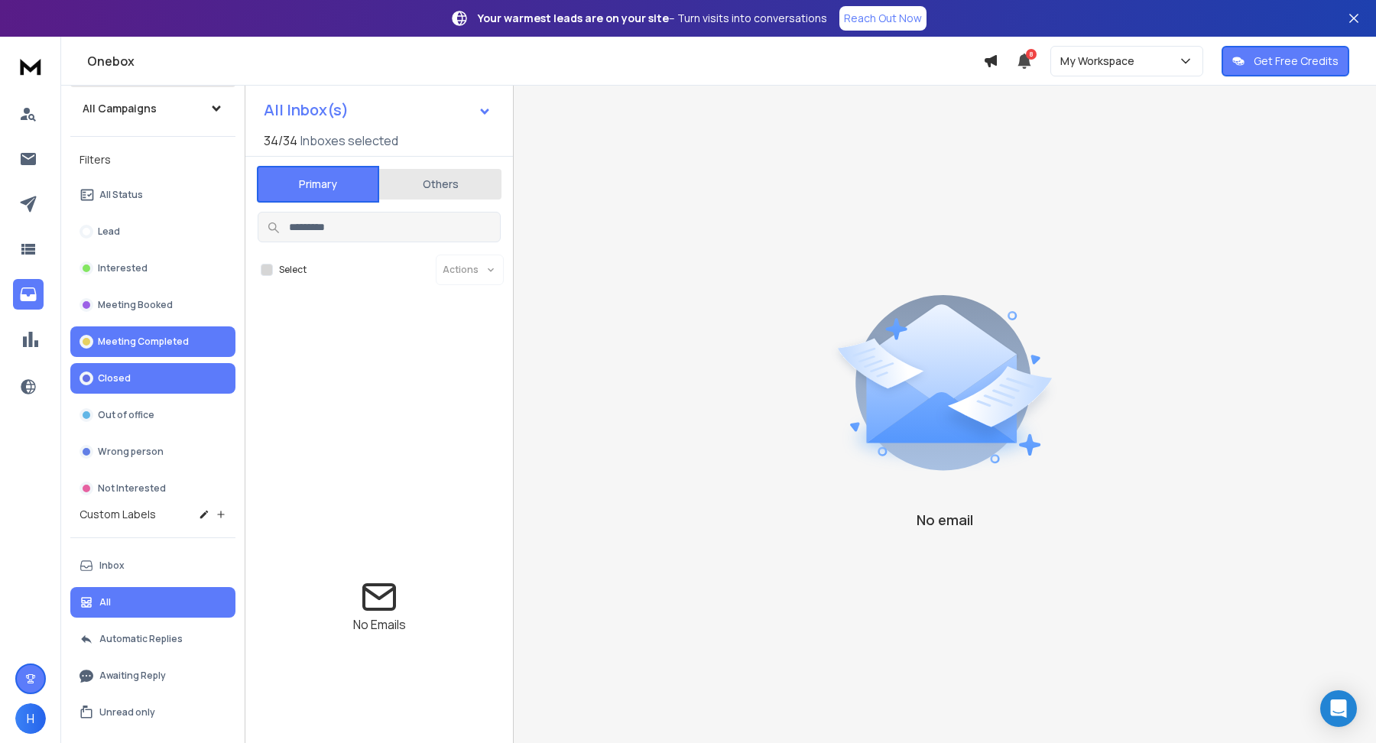
click at [193, 366] on button "Closed" at bounding box center [152, 378] width 165 height 31
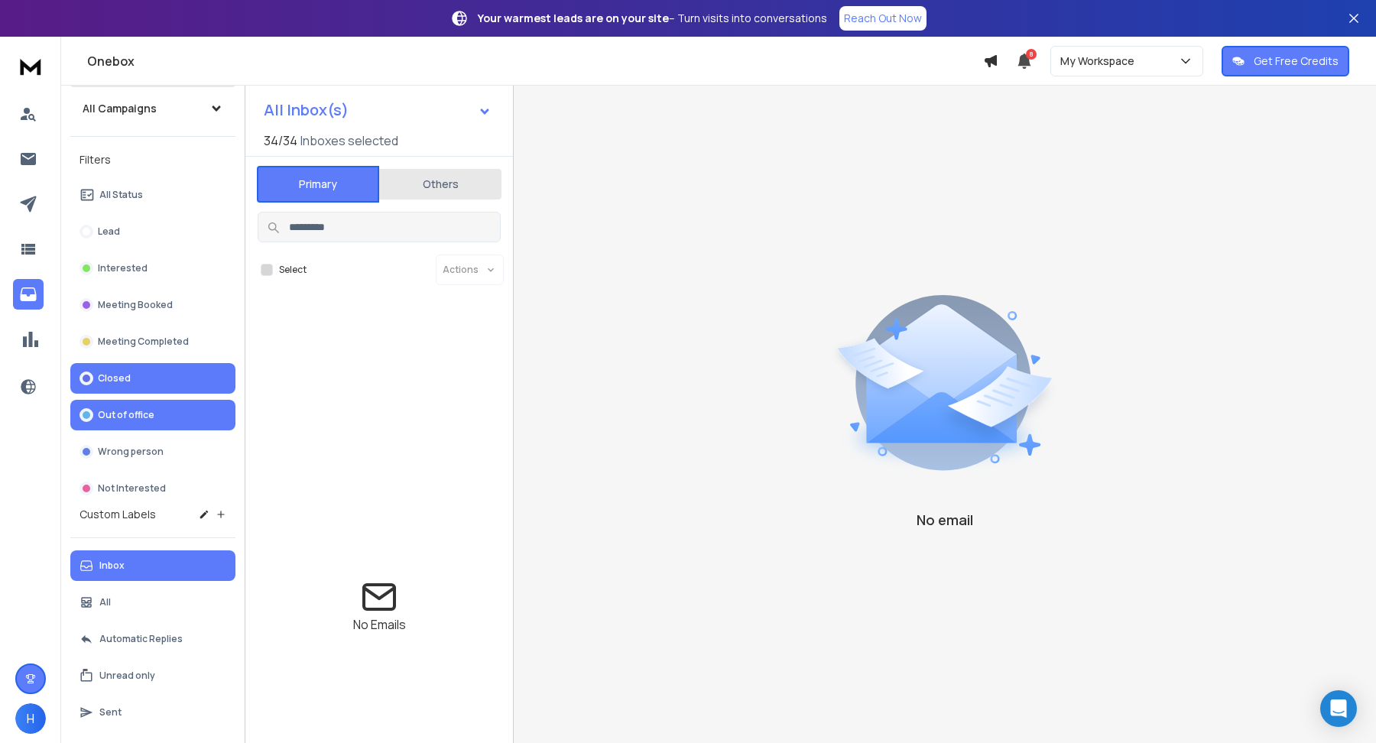
click at [195, 405] on button "Out of office" at bounding box center [152, 415] width 165 height 31
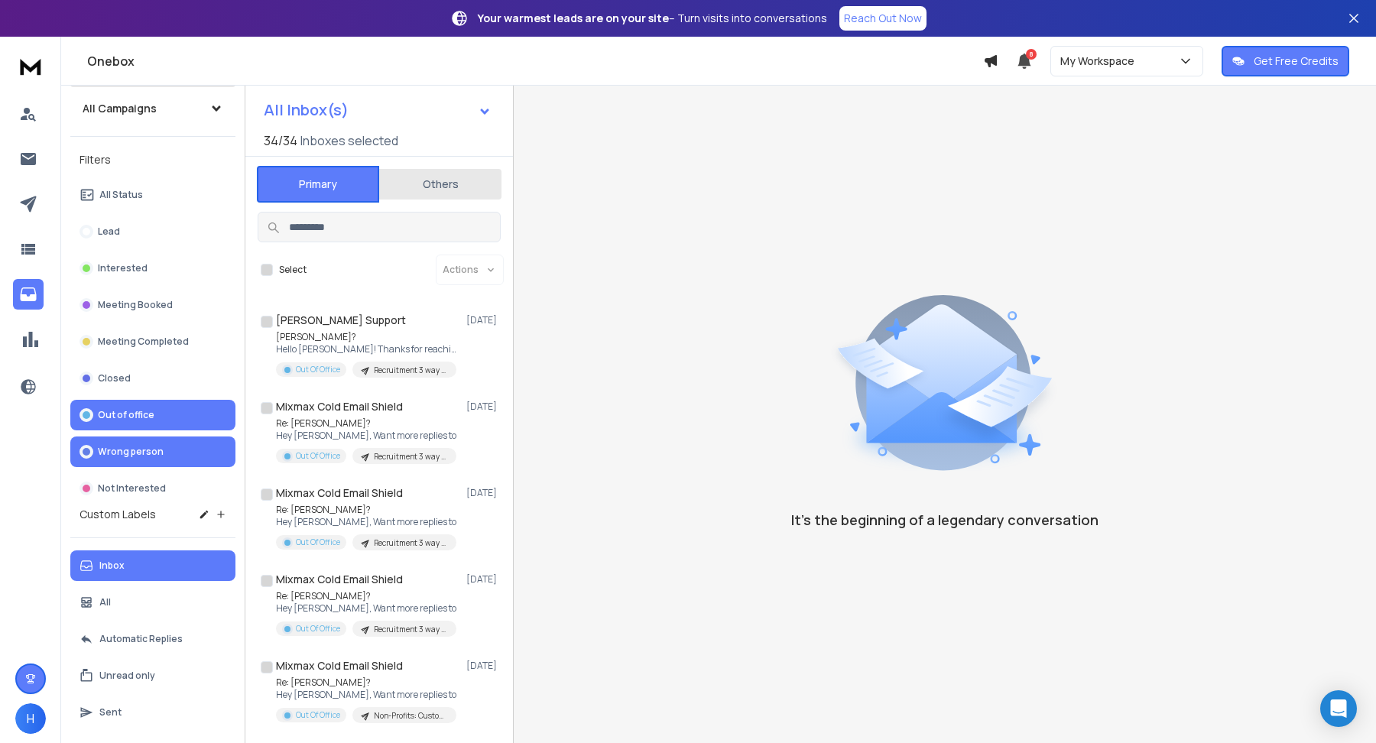
click at [200, 457] on button "Wrong person" at bounding box center [152, 451] width 165 height 31
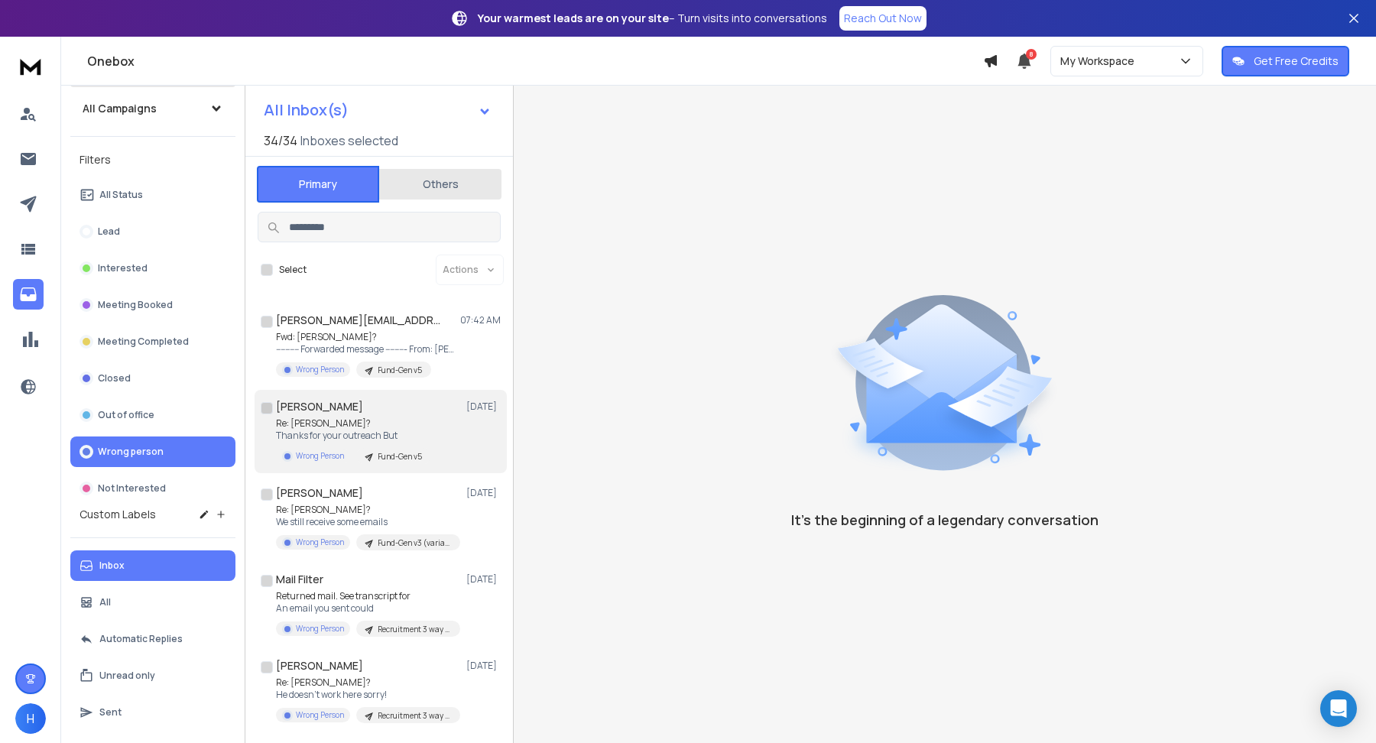
click at [436, 421] on div "Re: [PERSON_NAME]? Thanks for your outreach But Wrong Person Fund-Gen v5" at bounding box center [388, 440] width 225 height 47
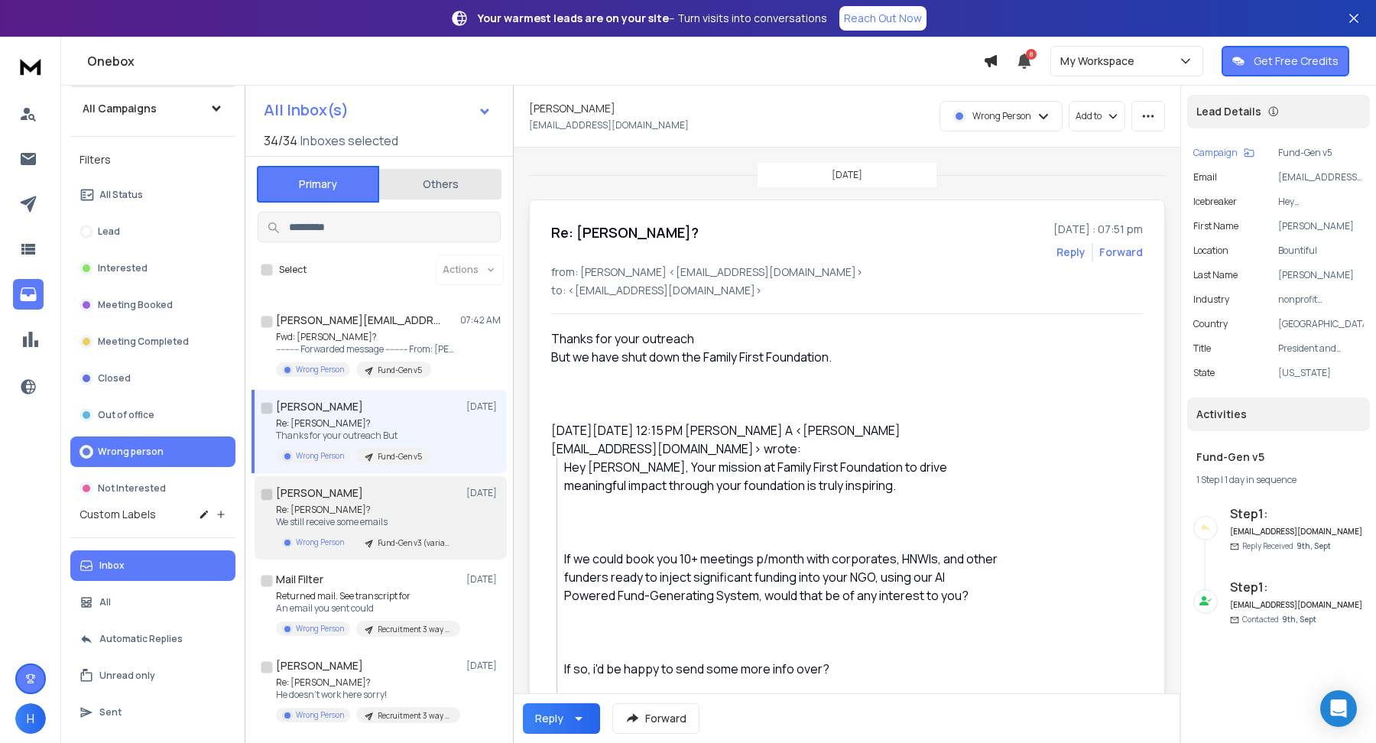
click at [446, 486] on div "[PERSON_NAME] [DATE]" at bounding box center [388, 492] width 225 height 15
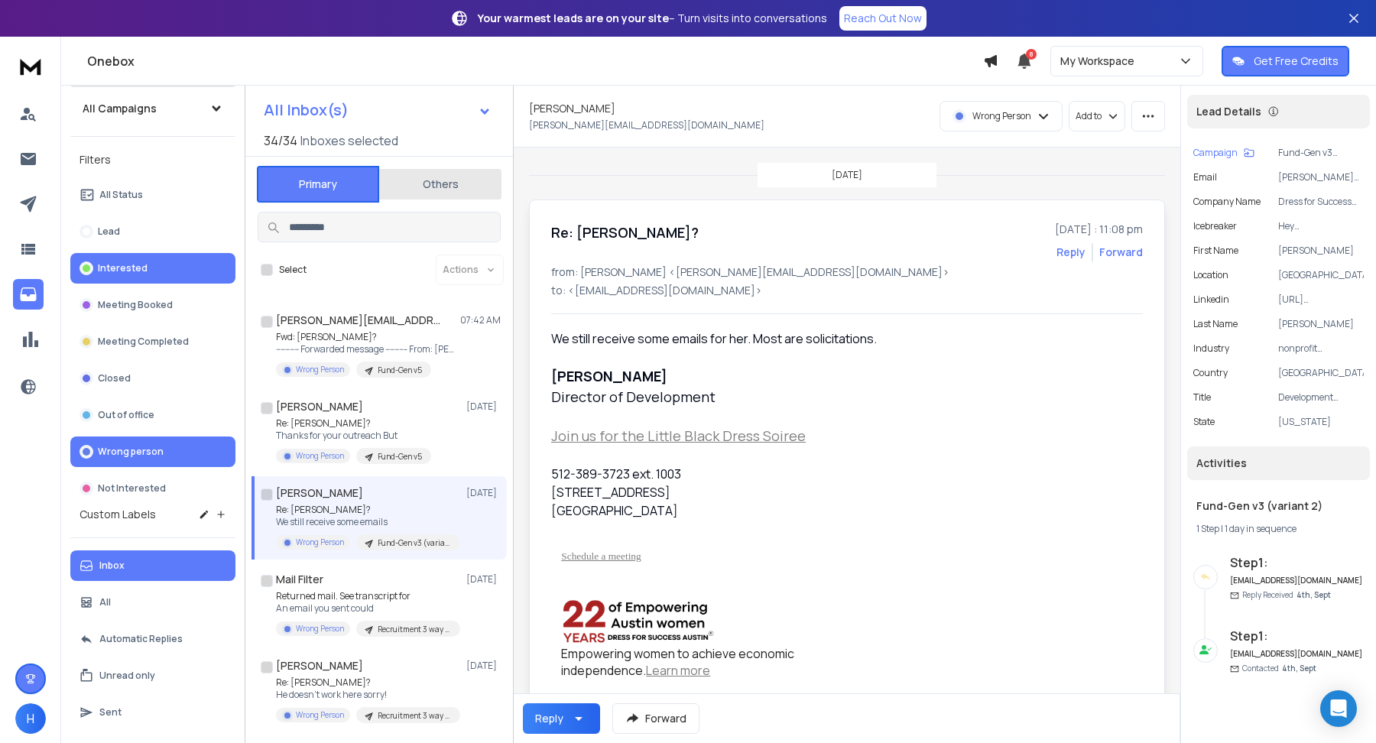
click at [96, 258] on button "Interested" at bounding box center [152, 268] width 165 height 31
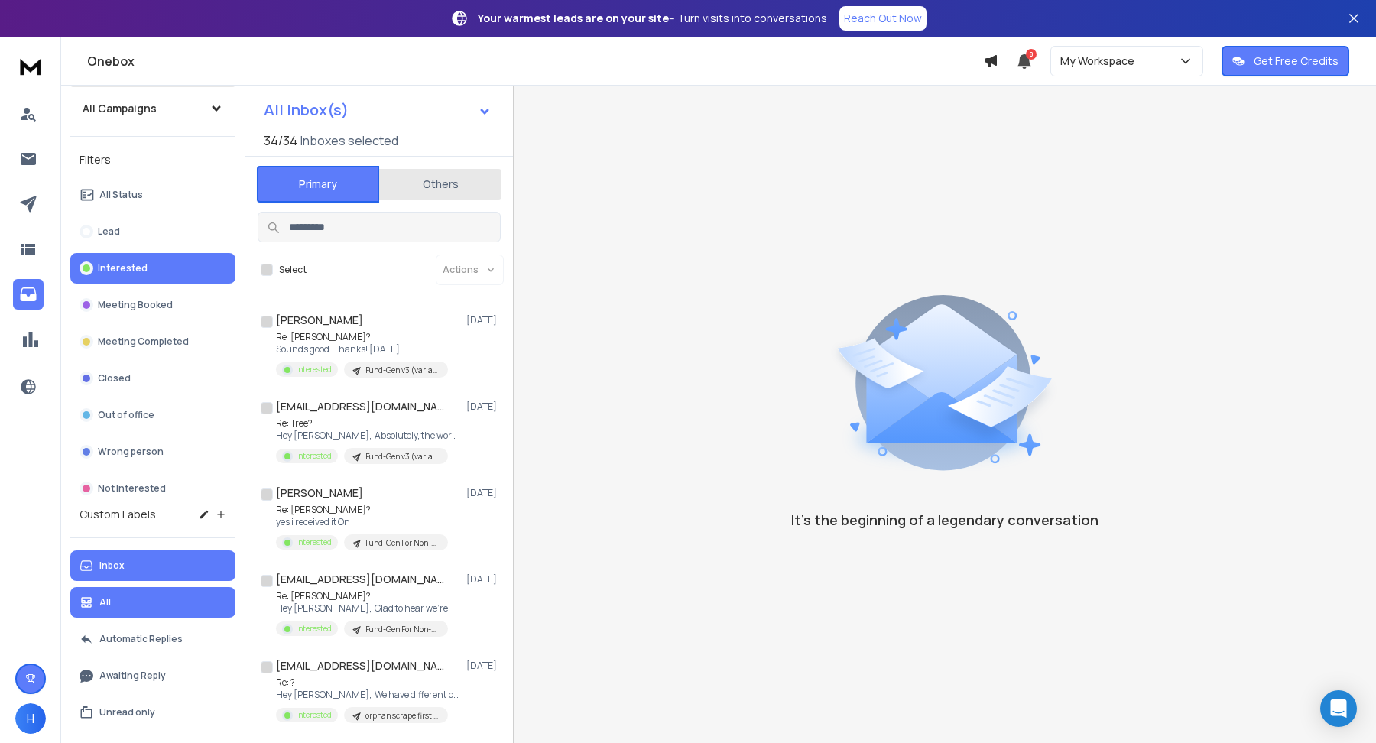
click at [135, 607] on button "All" at bounding box center [152, 602] width 165 height 31
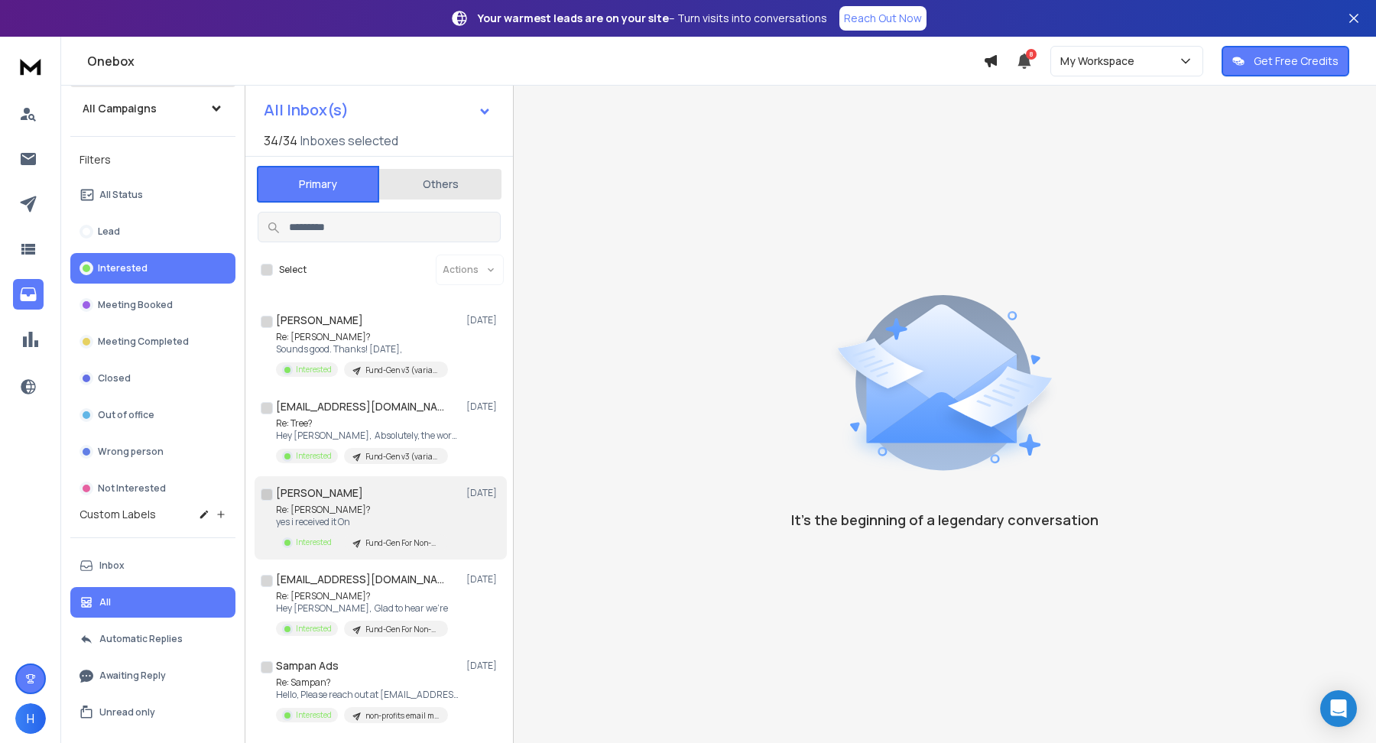
scroll to position [130, 0]
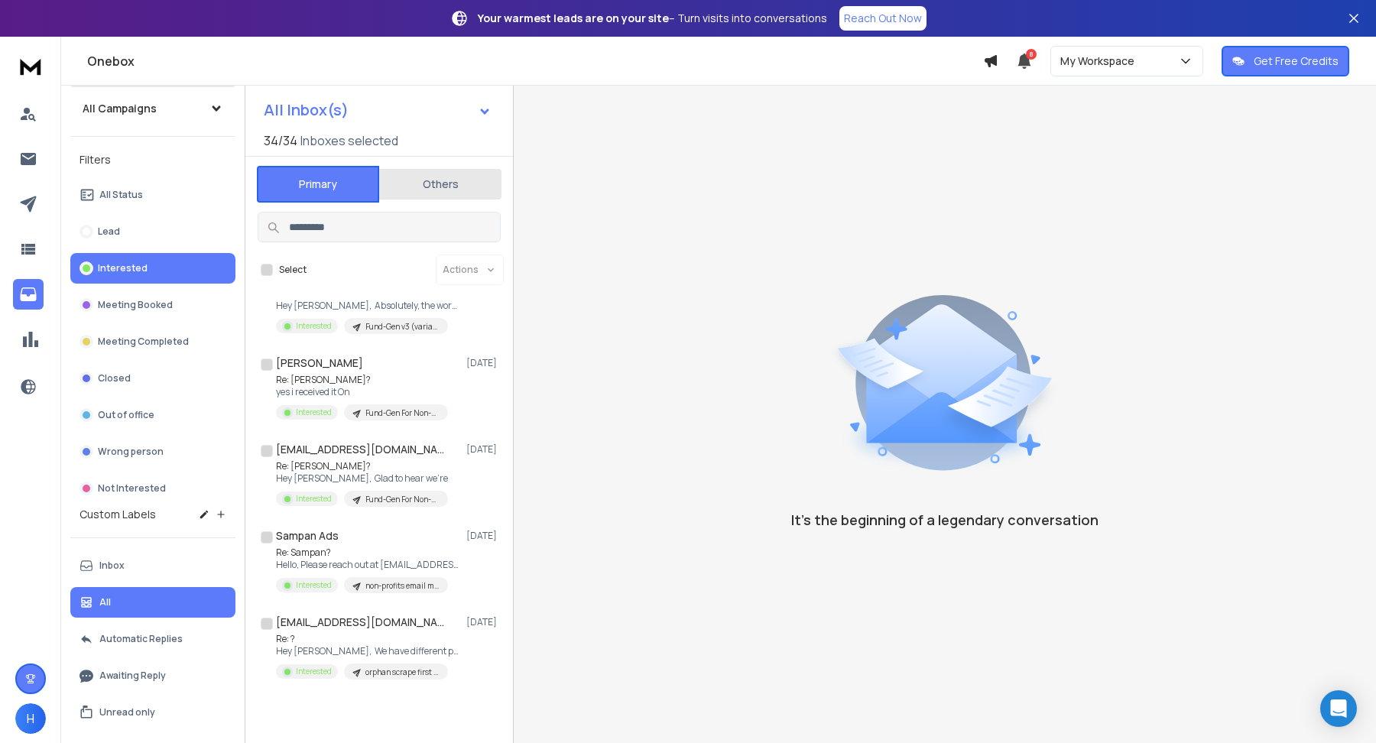
click at [167, 215] on div "All Status Lead Interested Meeting Booked Meeting Completed Closed Out of offic…" at bounding box center [152, 342] width 165 height 324
click at [167, 186] on button "All Status" at bounding box center [152, 195] width 165 height 31
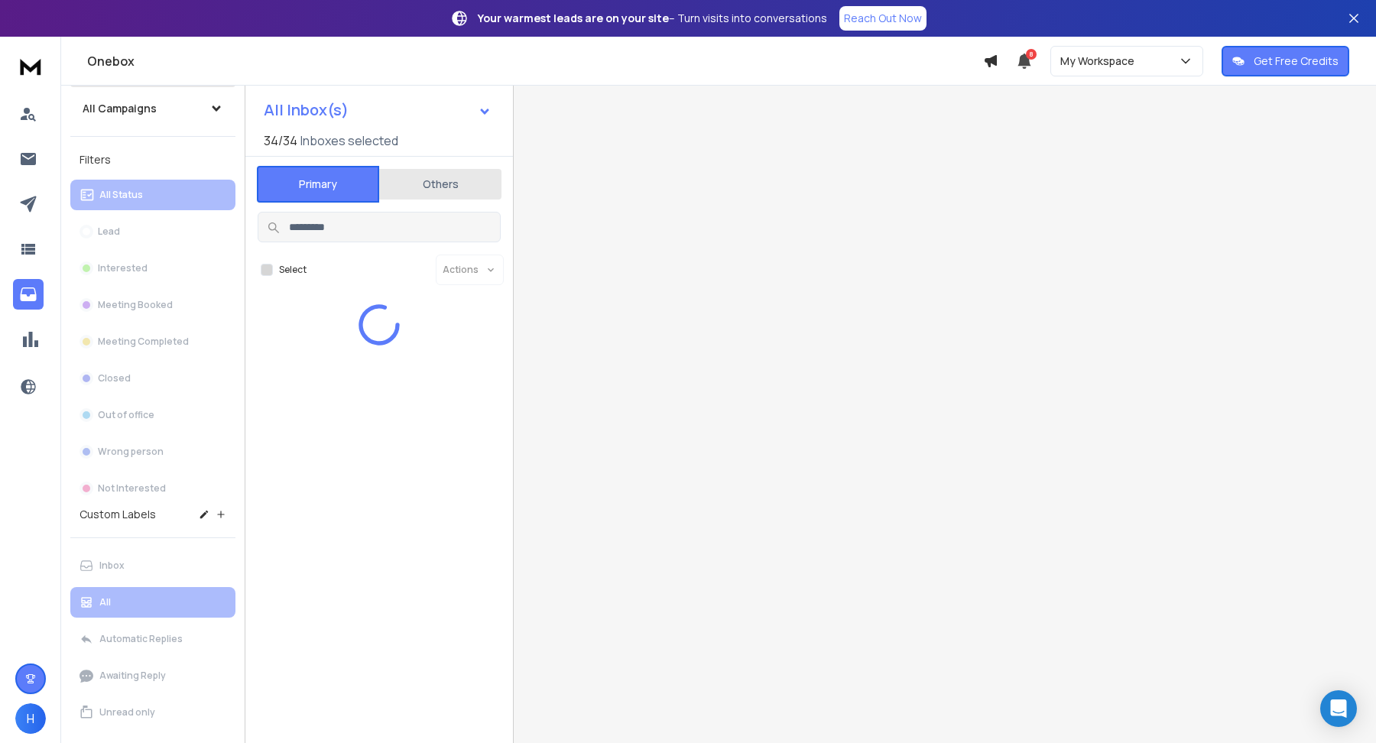
scroll to position [0, 0]
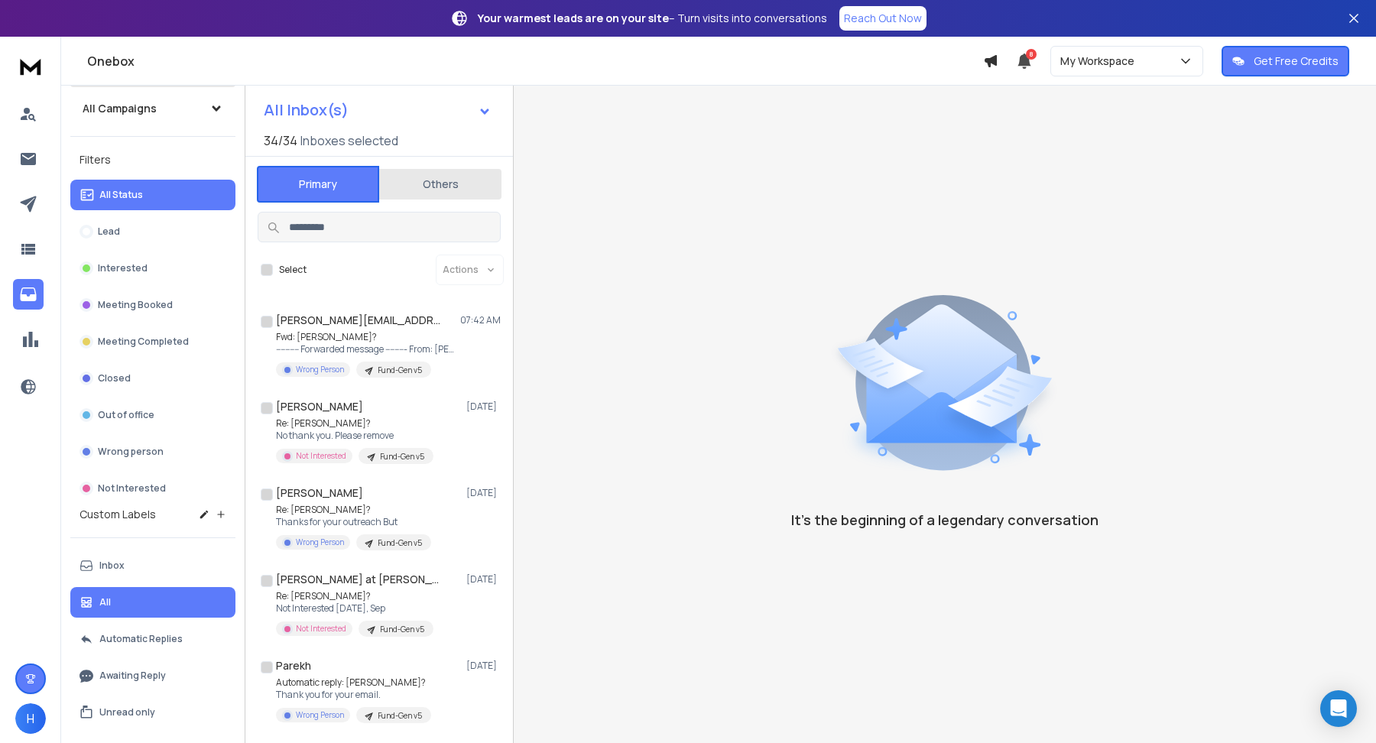
click at [11, 164] on div "H" at bounding box center [30, 393] width 61 height 712
click at [13, 161] on link at bounding box center [28, 159] width 31 height 31
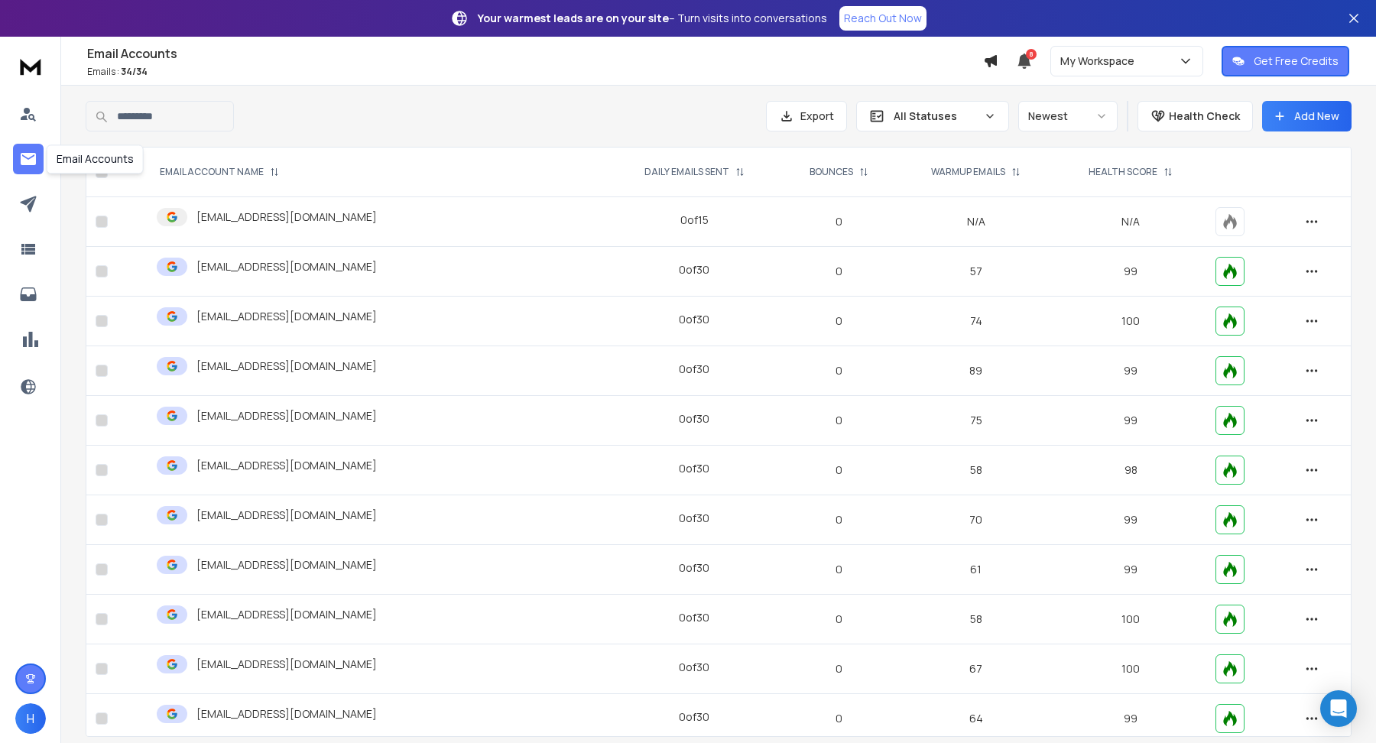
click at [39, 86] on div at bounding box center [30, 229] width 35 height 355
click at [24, 101] on link at bounding box center [28, 114] width 31 height 31
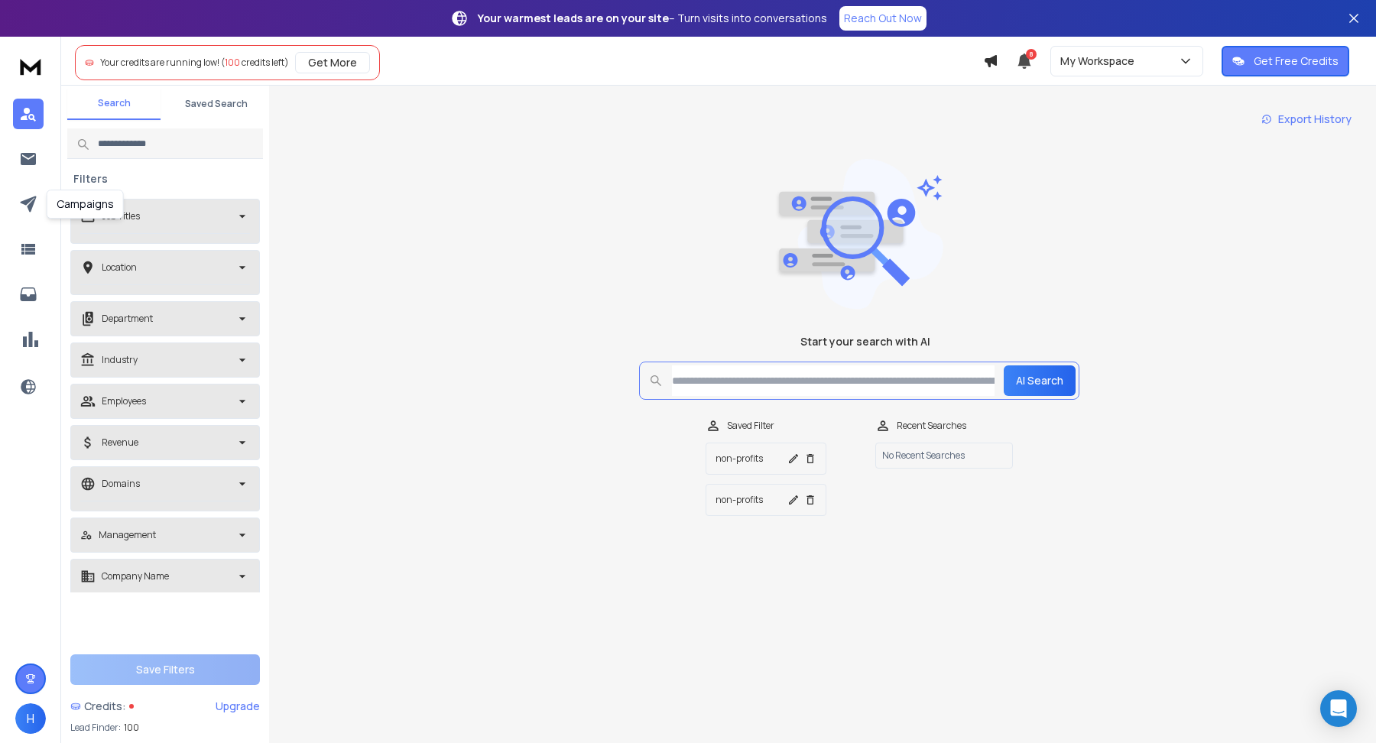
click at [33, 232] on div at bounding box center [30, 253] width 35 height 309
click at [33, 201] on icon at bounding box center [28, 204] width 16 height 16
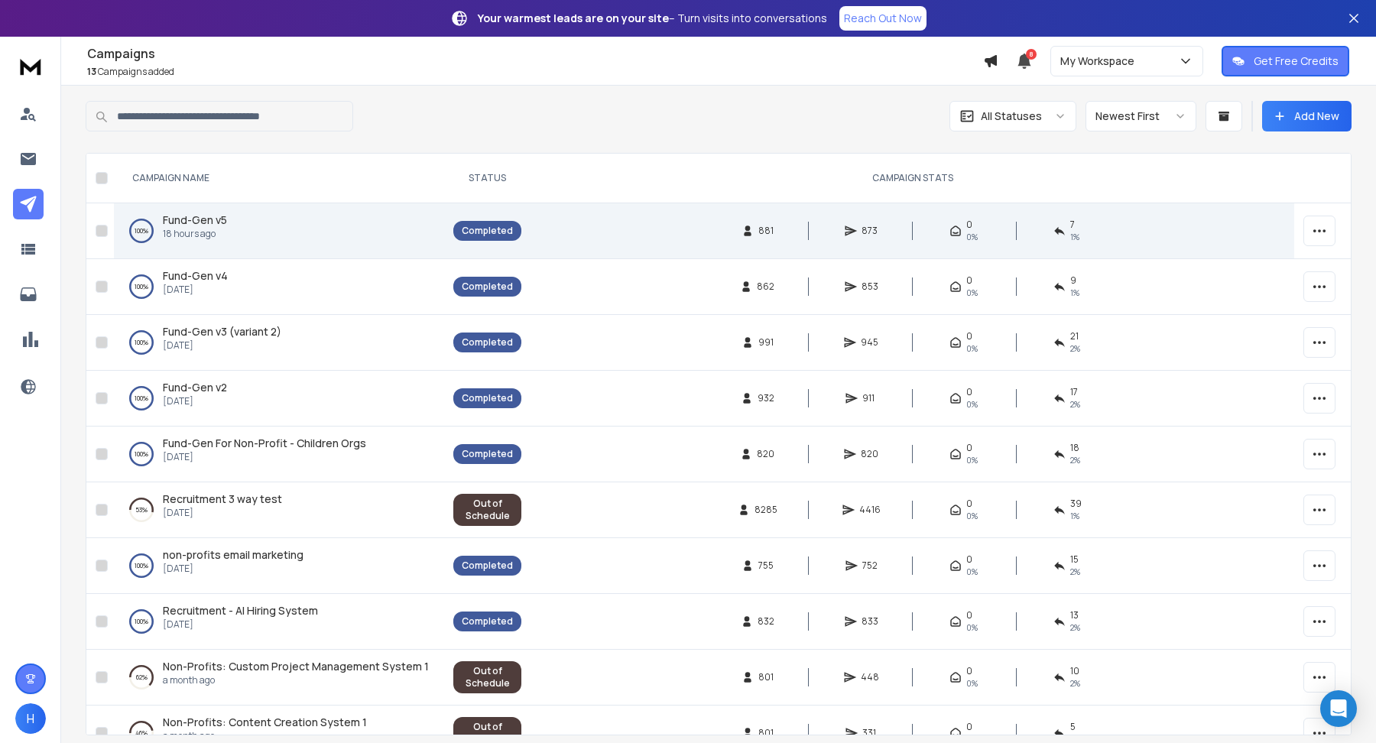
click at [384, 240] on div "100 % Fund-Gen v5 18 hours ago" at bounding box center [279, 230] width 300 height 37
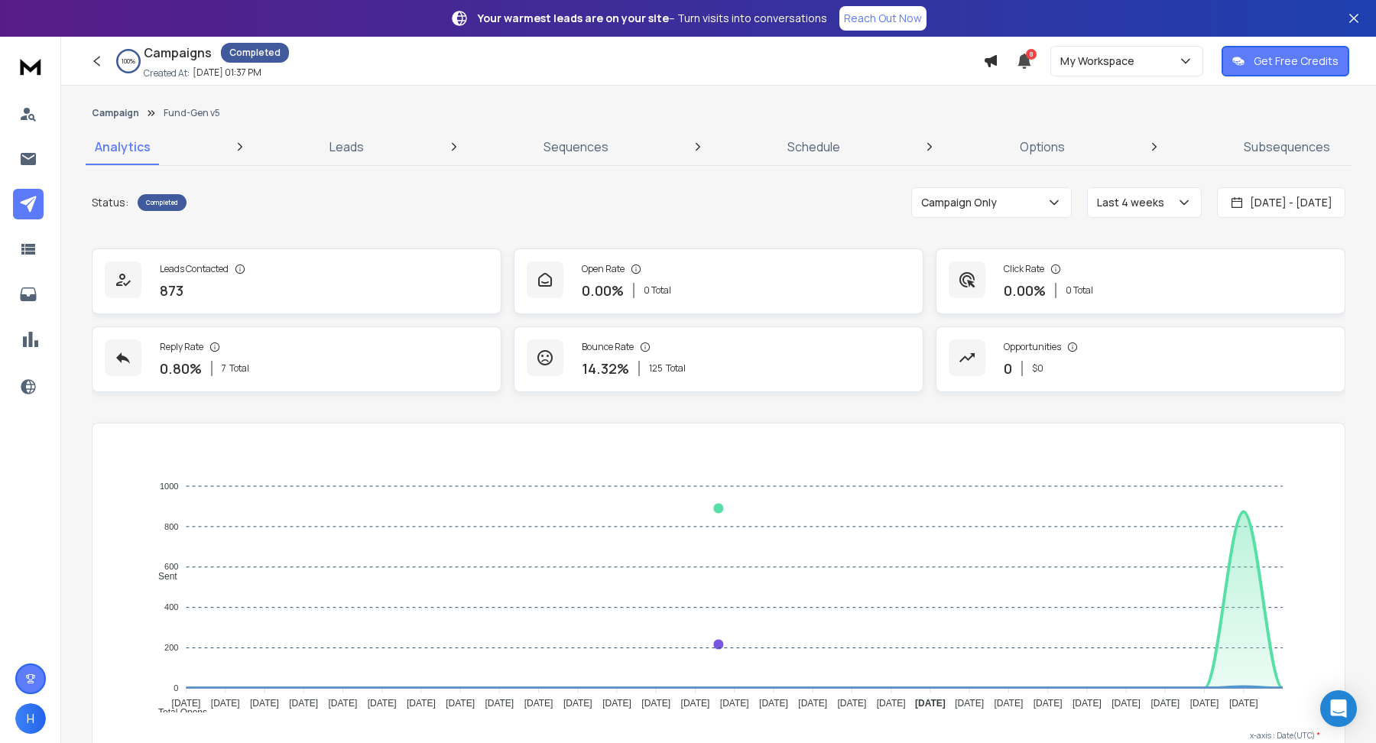
click at [512, 194] on div "Status: Completed Campaign Only Last 4 weeks [DATE] - [DATE]" at bounding box center [719, 202] width 1254 height 31
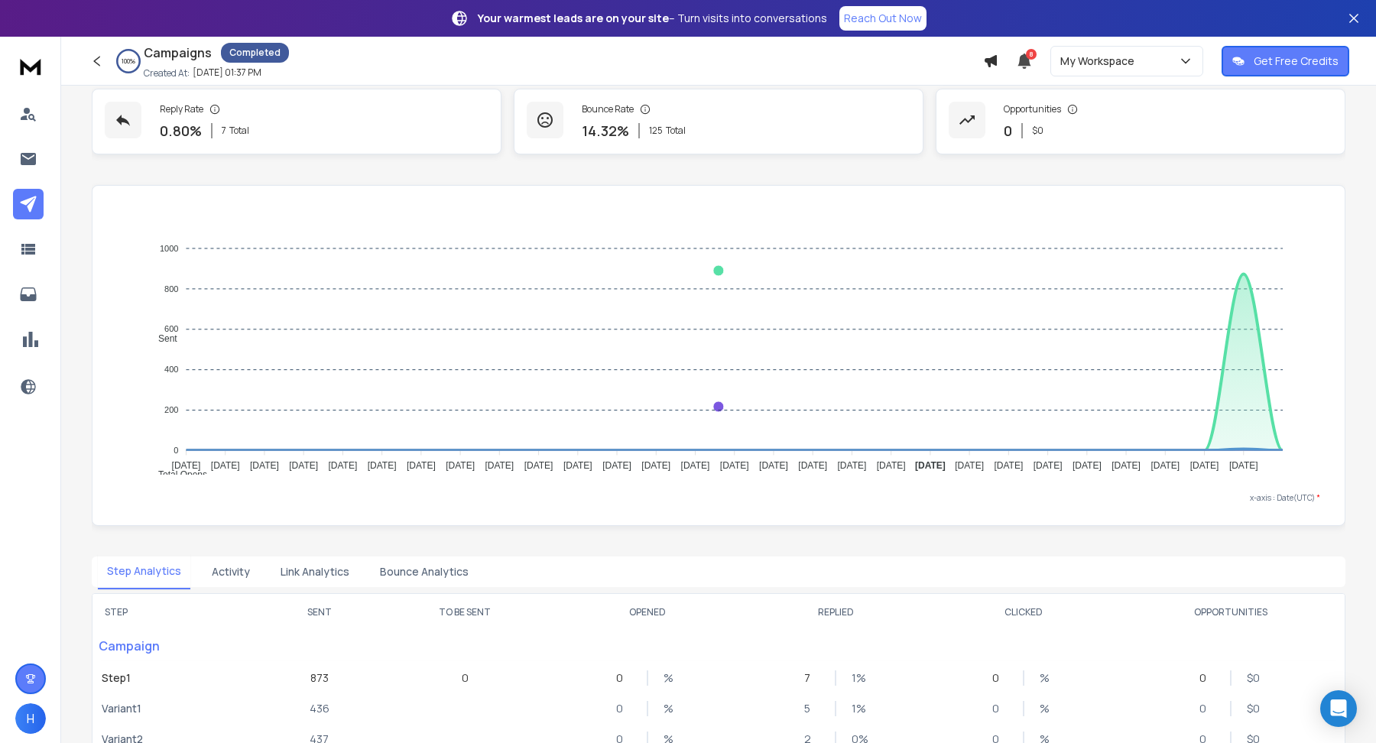
scroll to position [276, 0]
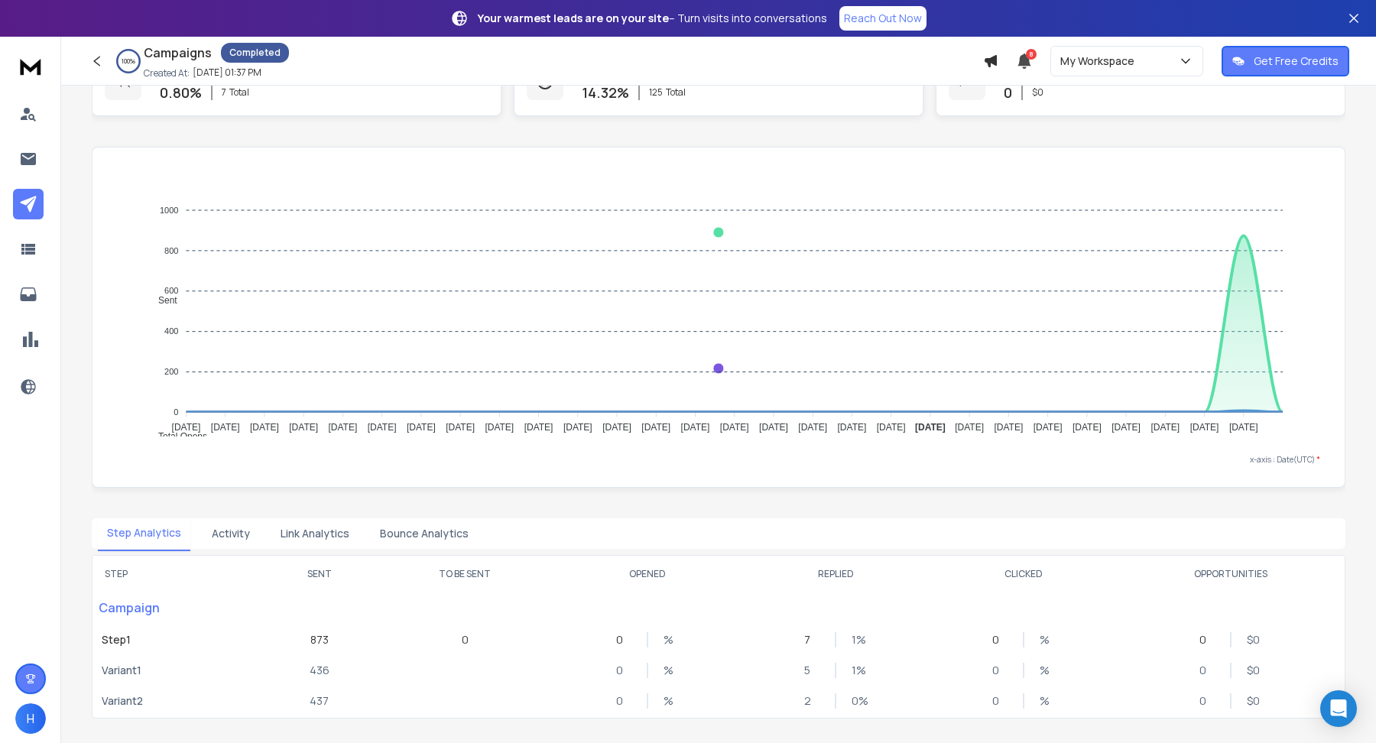
click at [712, 735] on div "Campaign Fund-Gen v5 Analytics Leads Sequences Schedule Options Subsequences St…" at bounding box center [718, 278] width 1315 height 936
